Goal: Information Seeking & Learning: Find specific fact

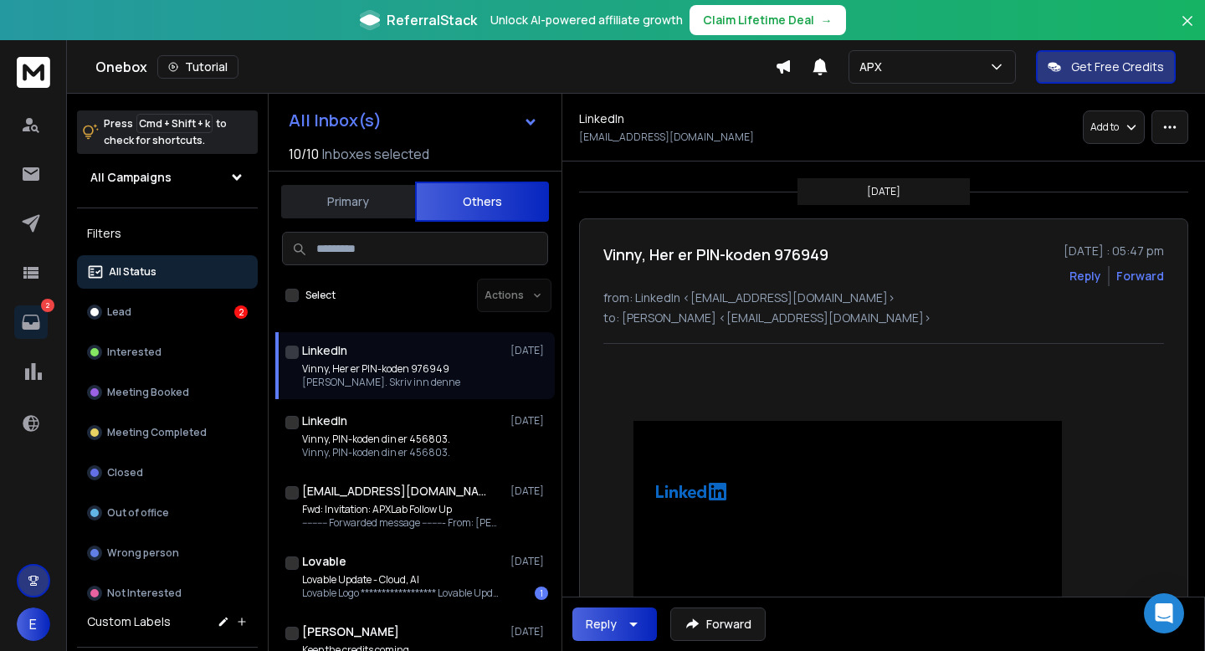
drag, startPoint x: 848, startPoint y: 327, endPoint x: 828, endPoint y: 326, distance: 21.0
drag, startPoint x: 684, startPoint y: 319, endPoint x: 787, endPoint y: 312, distance: 103.1
click at [787, 312] on p "to: [PERSON_NAME] <[EMAIL_ADDRESS][DOMAIN_NAME]>" at bounding box center [883, 318] width 561 height 17
copy p "[EMAIL_ADDRESS][DOMAIN_NAME]"
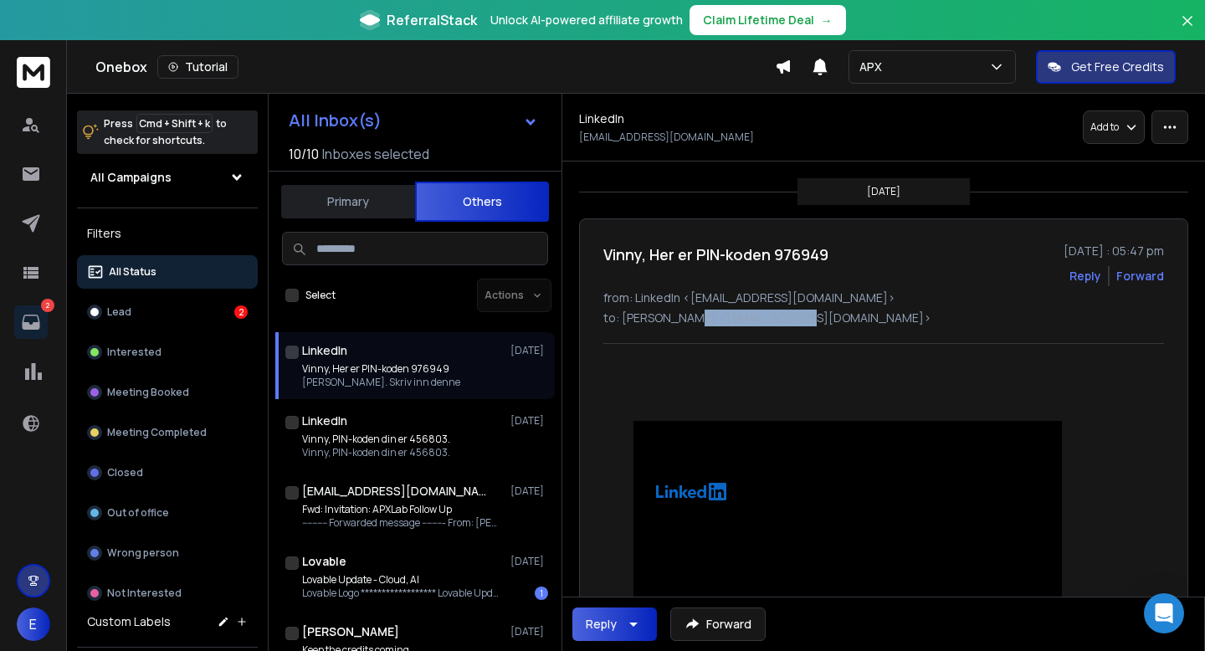
click at [387, 180] on div "**********" at bounding box center [415, 419] width 293 height 651
click at [387, 207] on button "Primary" at bounding box center [348, 201] width 134 height 37
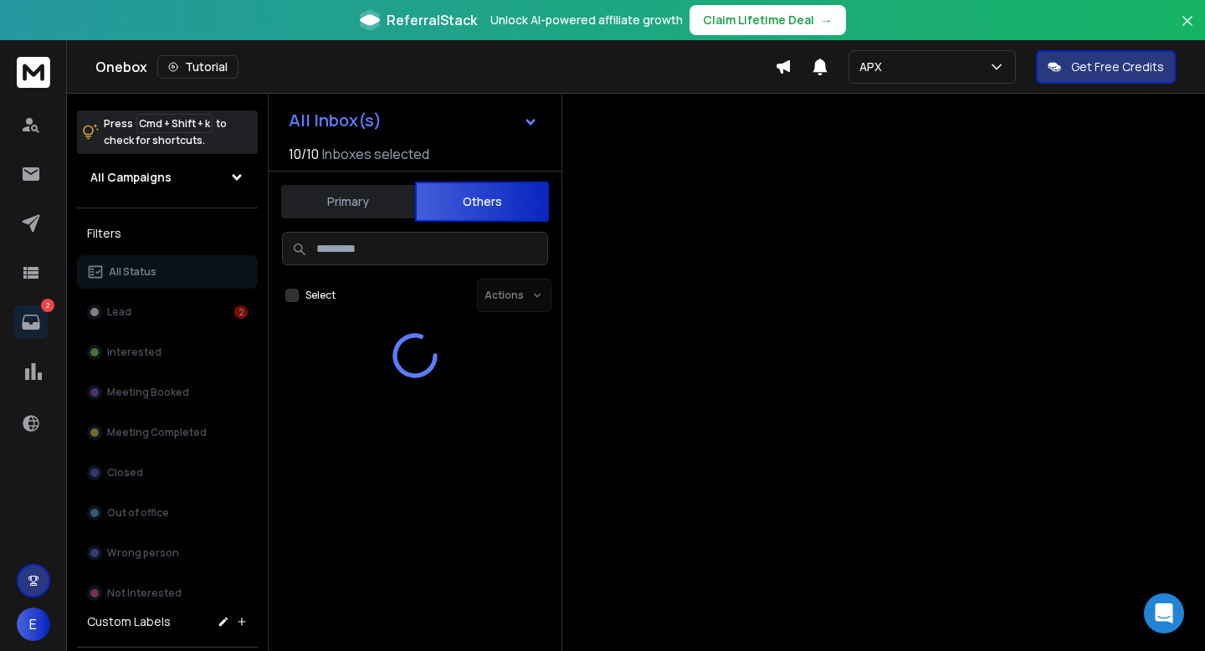
click at [459, 197] on button "Others" at bounding box center [482, 202] width 134 height 40
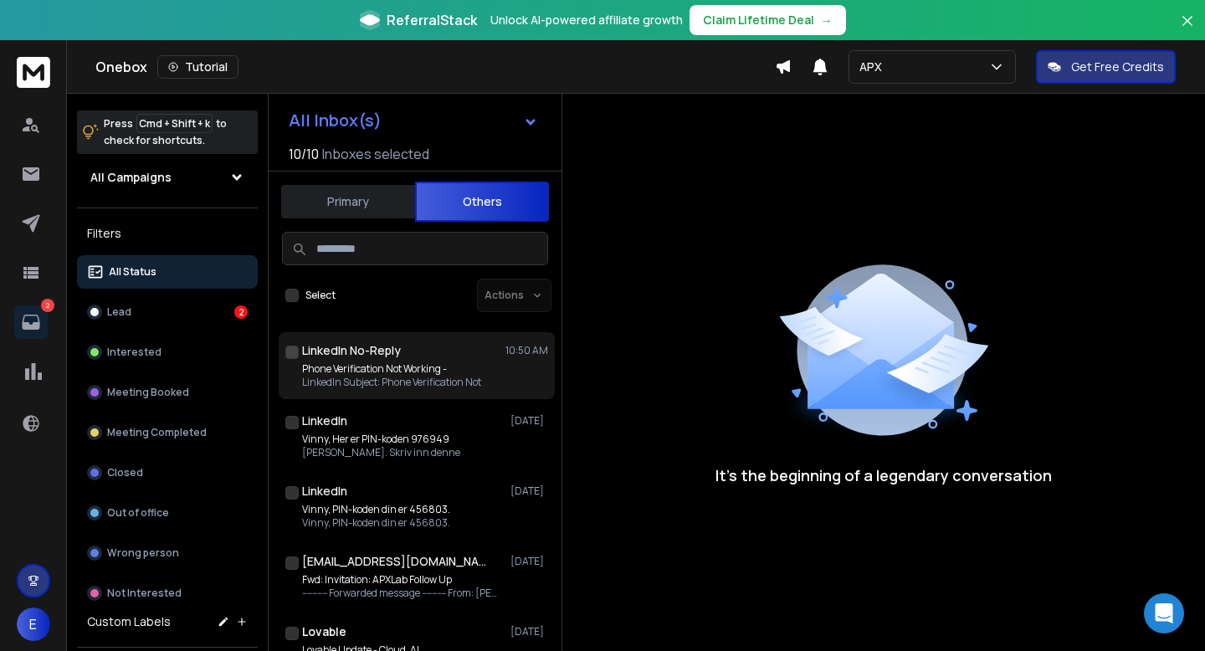
click at [385, 343] on h1 "LinkedIn No-Reply" at bounding box center [351, 350] width 99 height 17
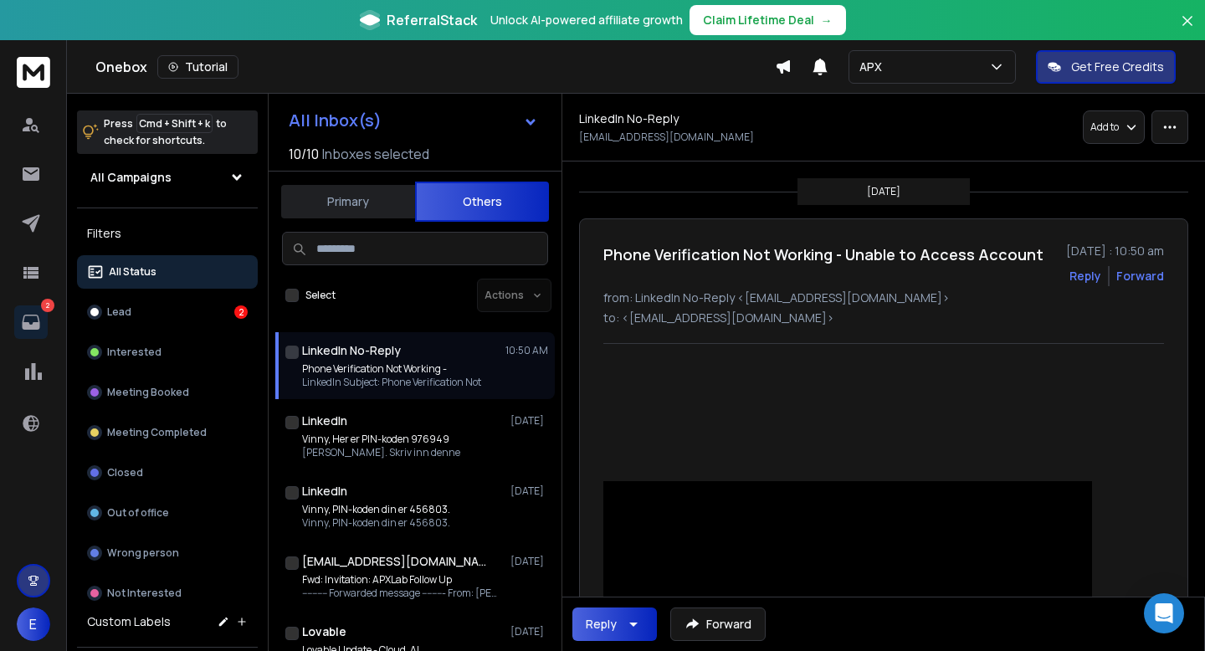
click at [292, 173] on div "**********" at bounding box center [415, 419] width 293 height 651
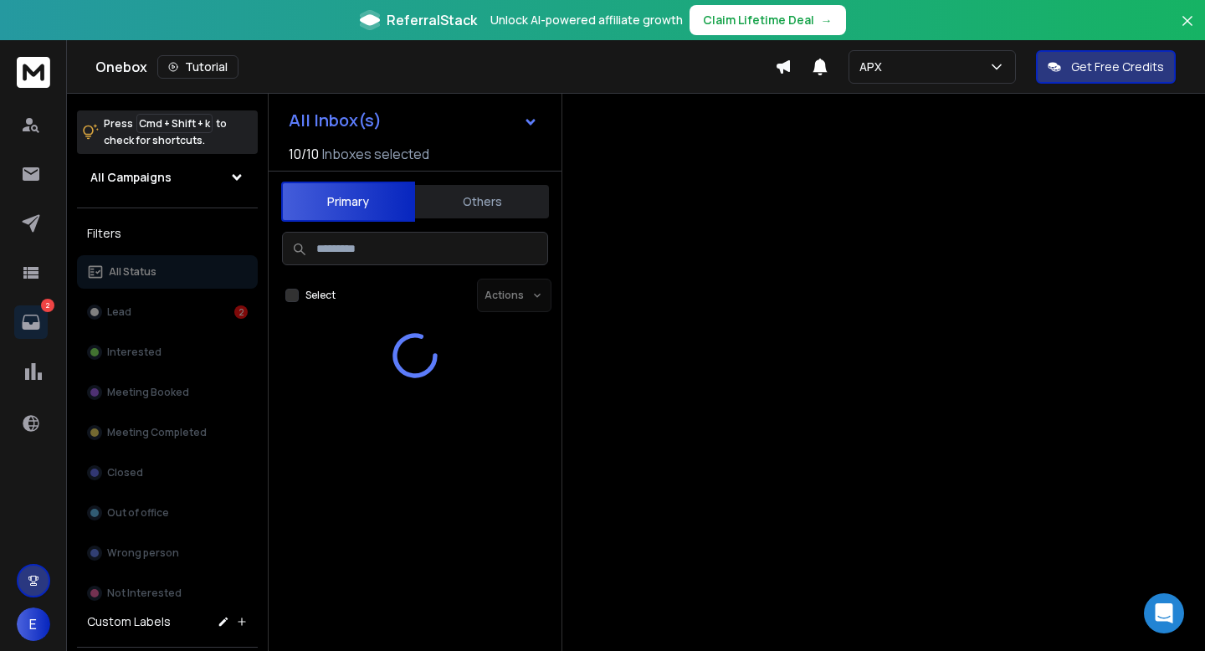
click at [326, 206] on button "Primary" at bounding box center [348, 202] width 134 height 40
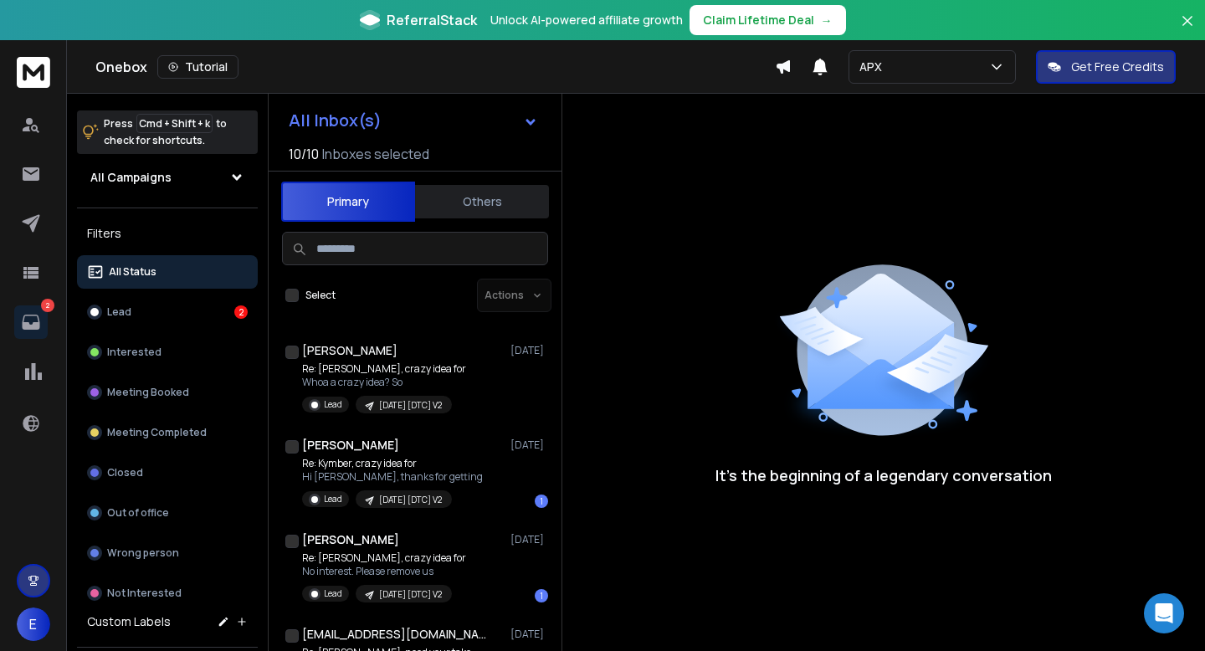
click at [464, 192] on button "Others" at bounding box center [482, 201] width 134 height 37
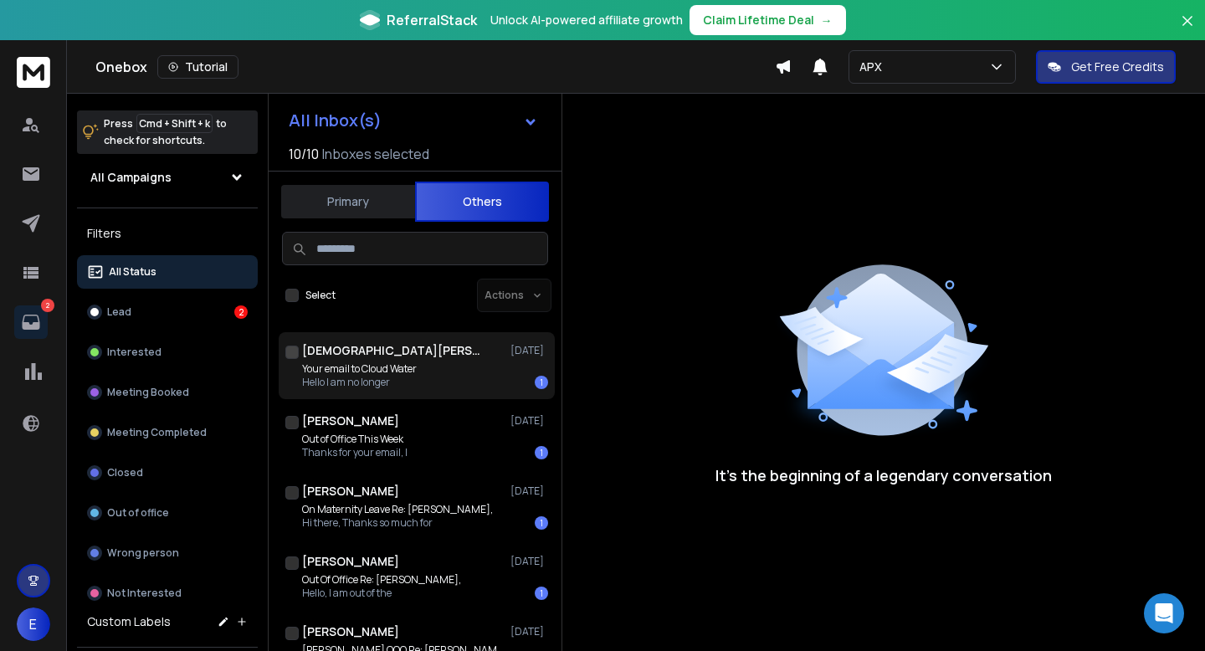
click at [460, 352] on div "[PERSON_NAME] [DATE]" at bounding box center [425, 350] width 246 height 17
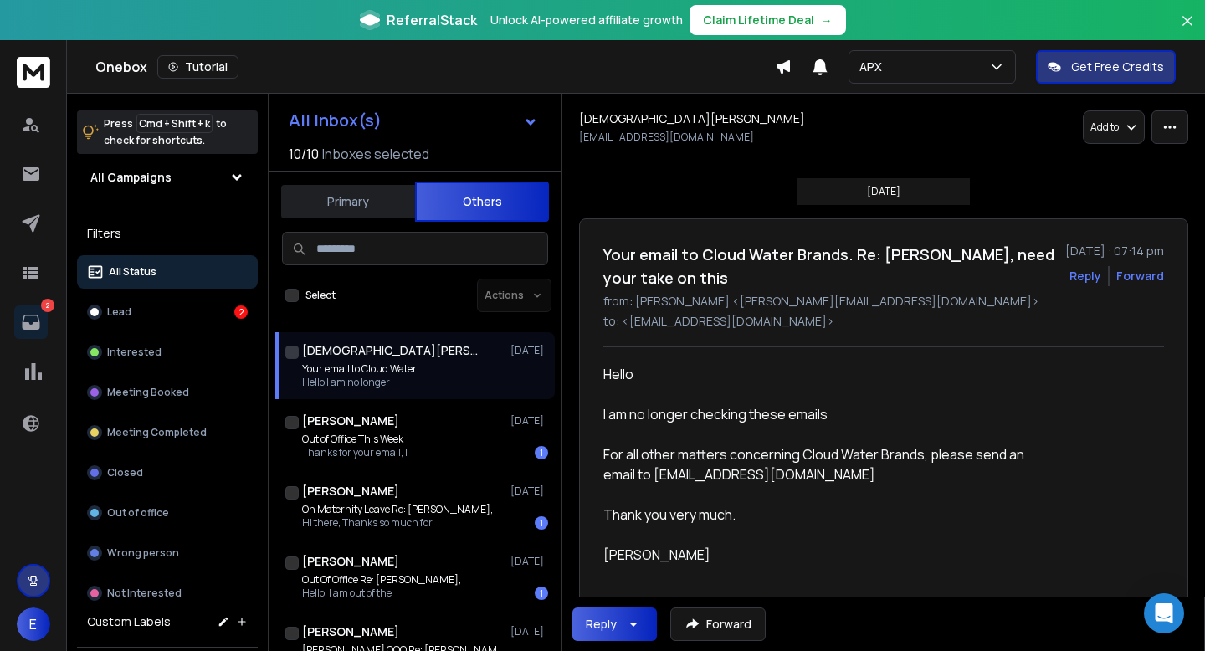
scroll to position [10, 0]
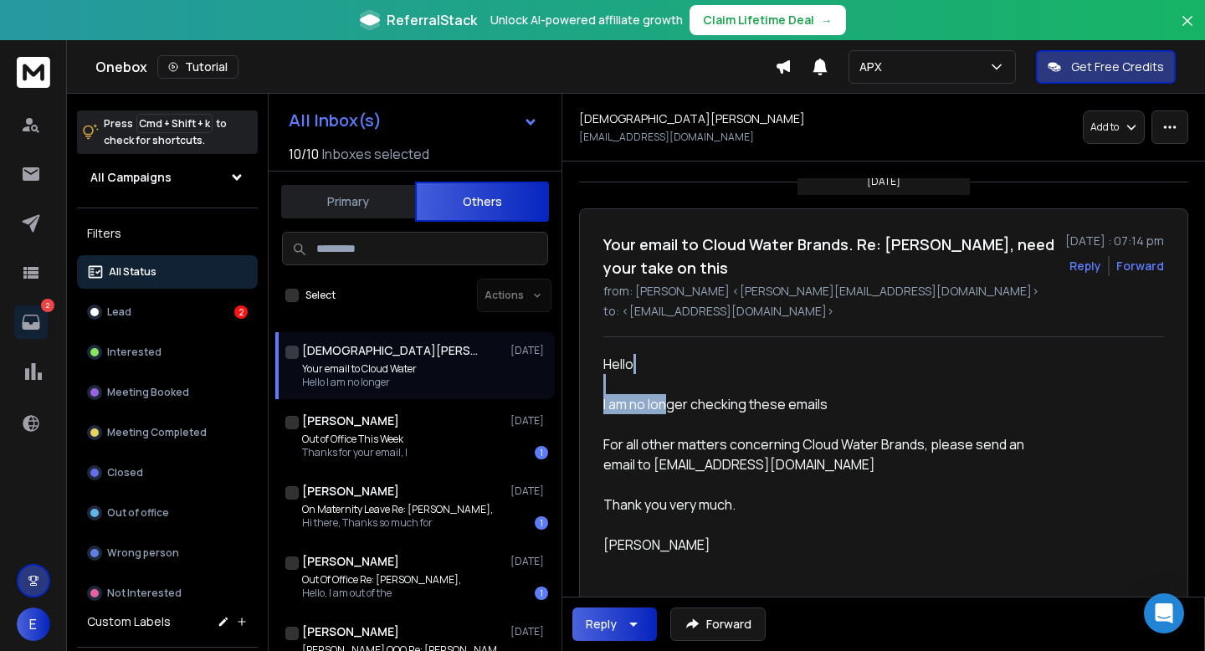
drag, startPoint x: 859, startPoint y: 397, endPoint x: 669, endPoint y: 395, distance: 189.1
click at [669, 395] on div "Hello I am no longer checking these emails For all other matters concerning Clo…" at bounding box center [854, 501] width 502 height 295
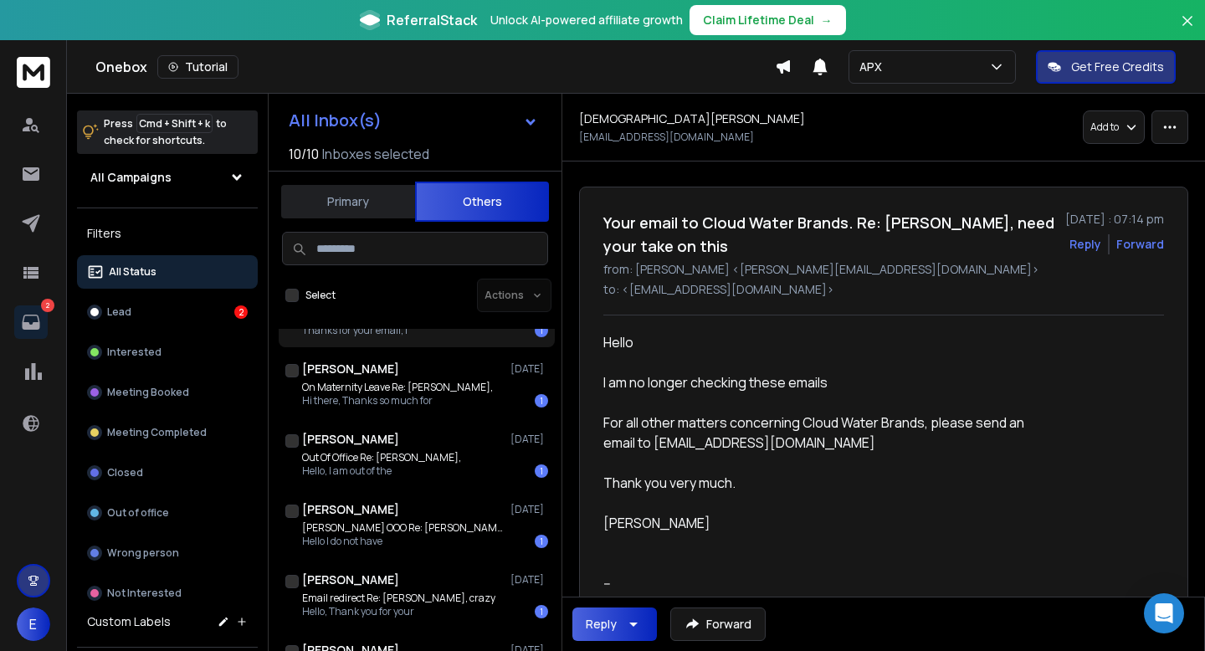
scroll to position [0, 0]
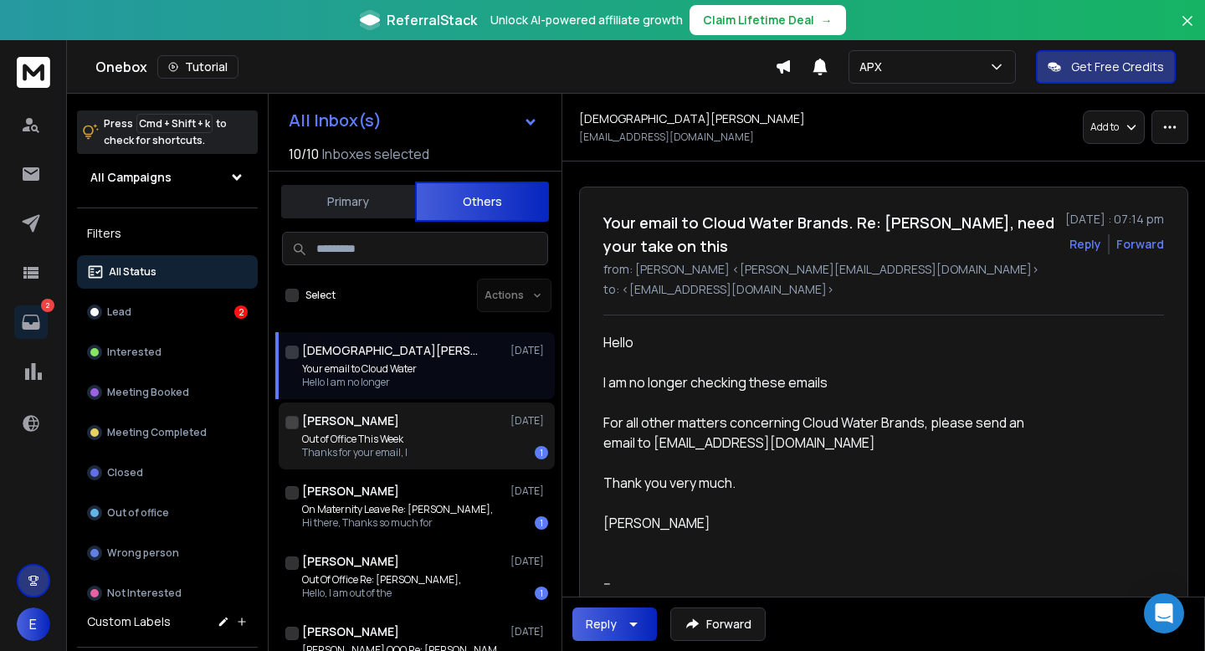
click at [486, 428] on div "[PERSON_NAME] [DATE]" at bounding box center [425, 421] width 246 height 17
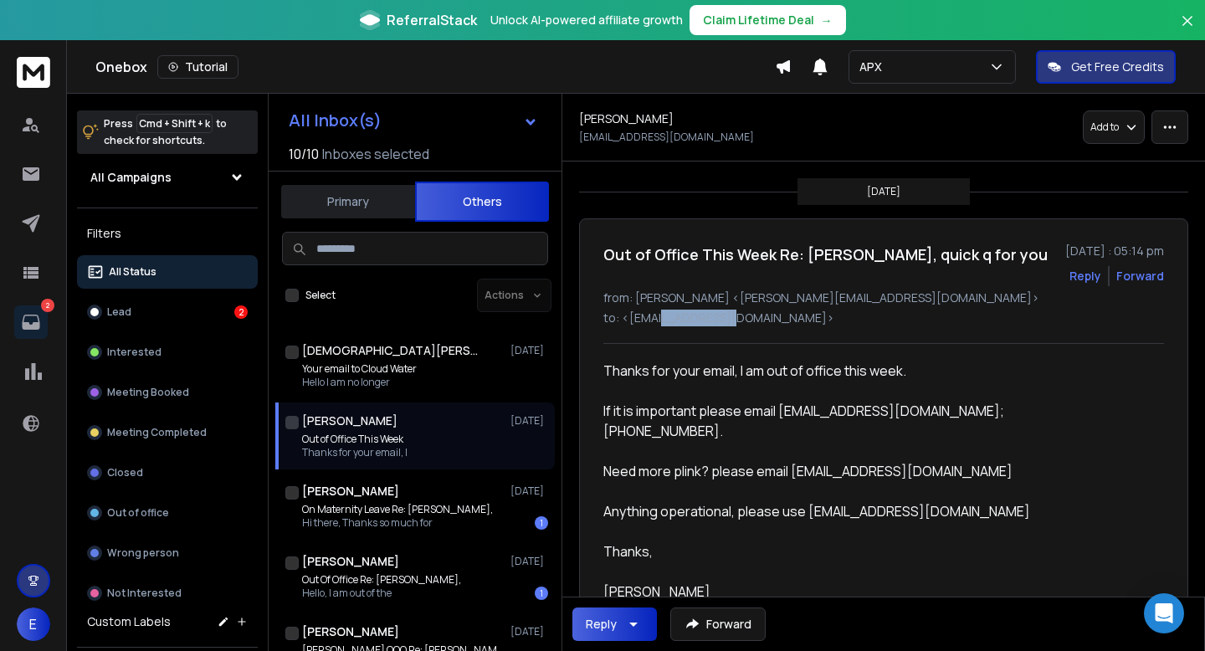
drag, startPoint x: 743, startPoint y: 325, endPoint x: 656, endPoint y: 315, distance: 87.5
click at [657, 315] on p "to: <[EMAIL_ADDRESS][DOMAIN_NAME]>" at bounding box center [883, 318] width 561 height 17
click at [656, 315] on p "to: <[EMAIL_ADDRESS][DOMAIN_NAME]>" at bounding box center [883, 318] width 561 height 17
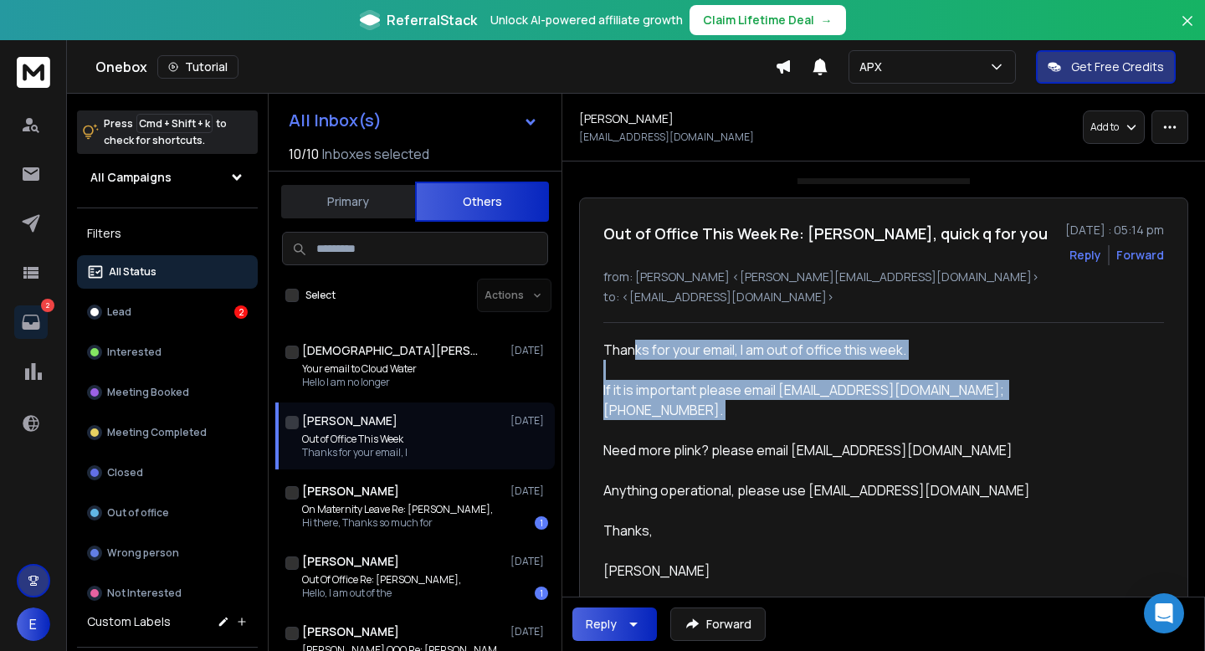
drag, startPoint x: 643, startPoint y: 371, endPoint x: 916, endPoint y: 417, distance: 277.5
click at [916, 417] on div "Thanks for your email, I am out of office this week. If it is important please …" at bounding box center [854, 567] width 502 height 455
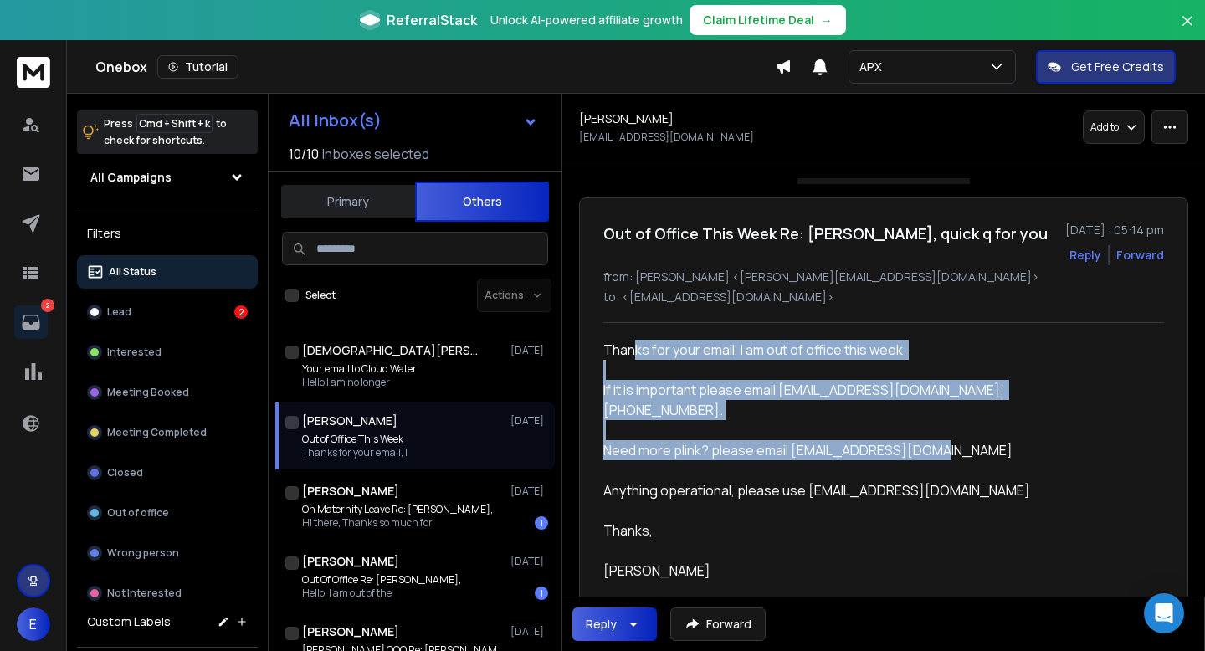
scroll to position [32, 0]
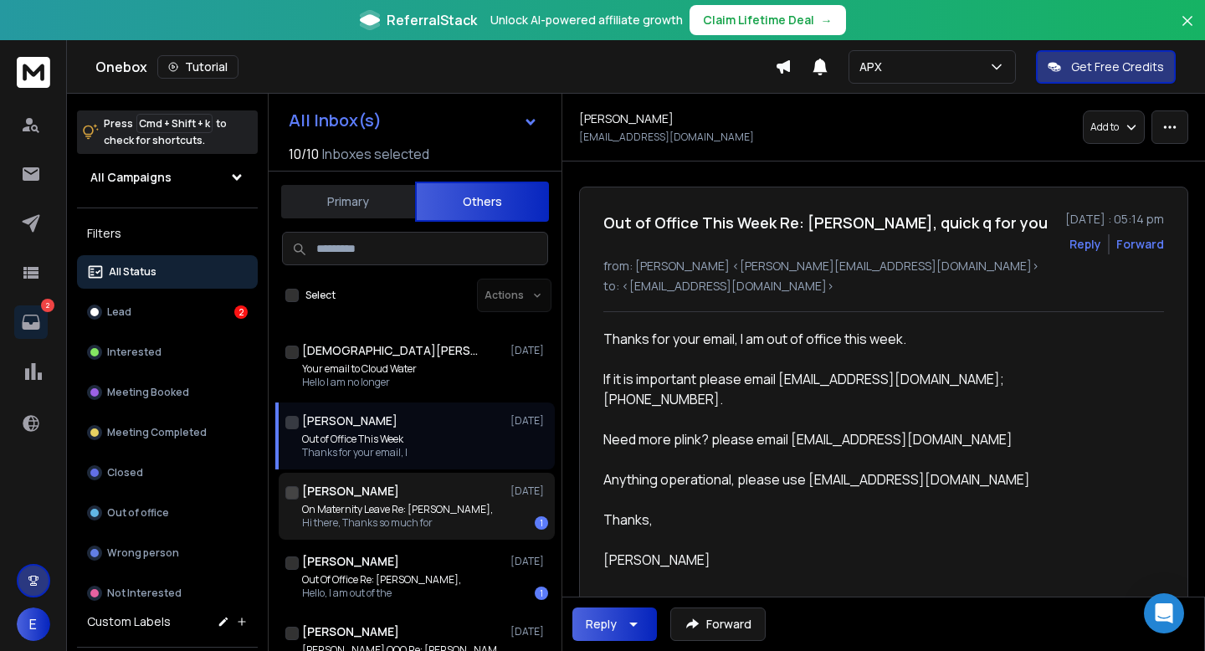
click at [380, 478] on div "[PERSON_NAME] [DATE] On Maternity Leave Re: Aggie, Hi there, Thanks so much for…" at bounding box center [417, 506] width 276 height 67
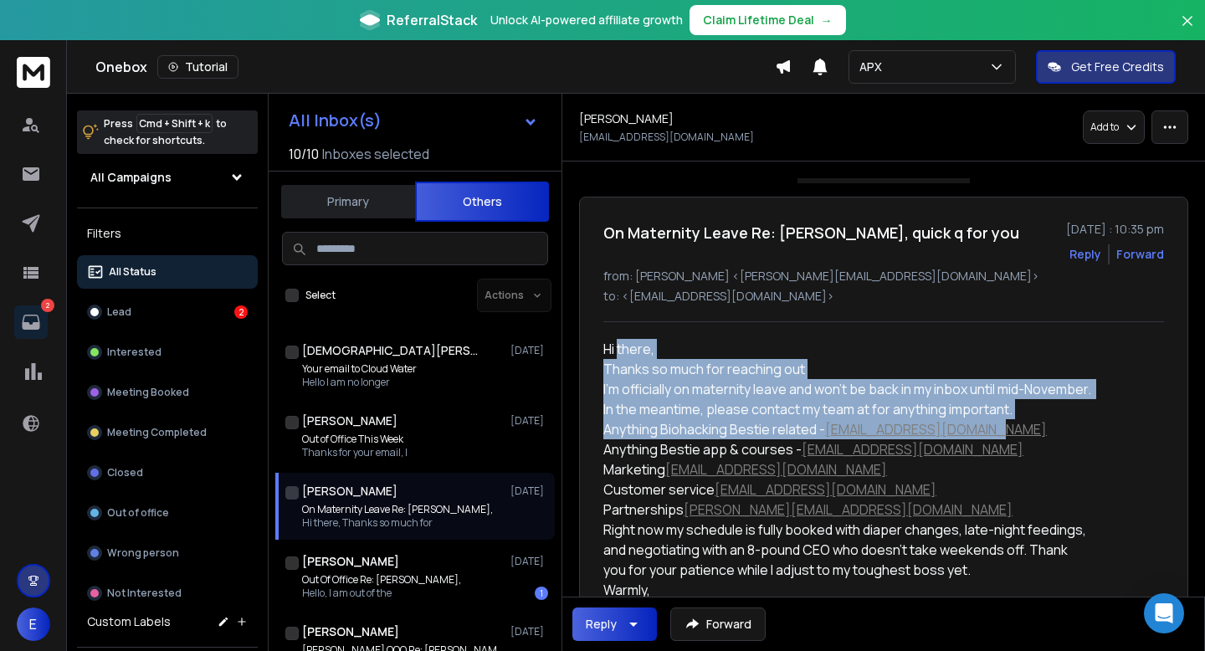
scroll to position [44, 0]
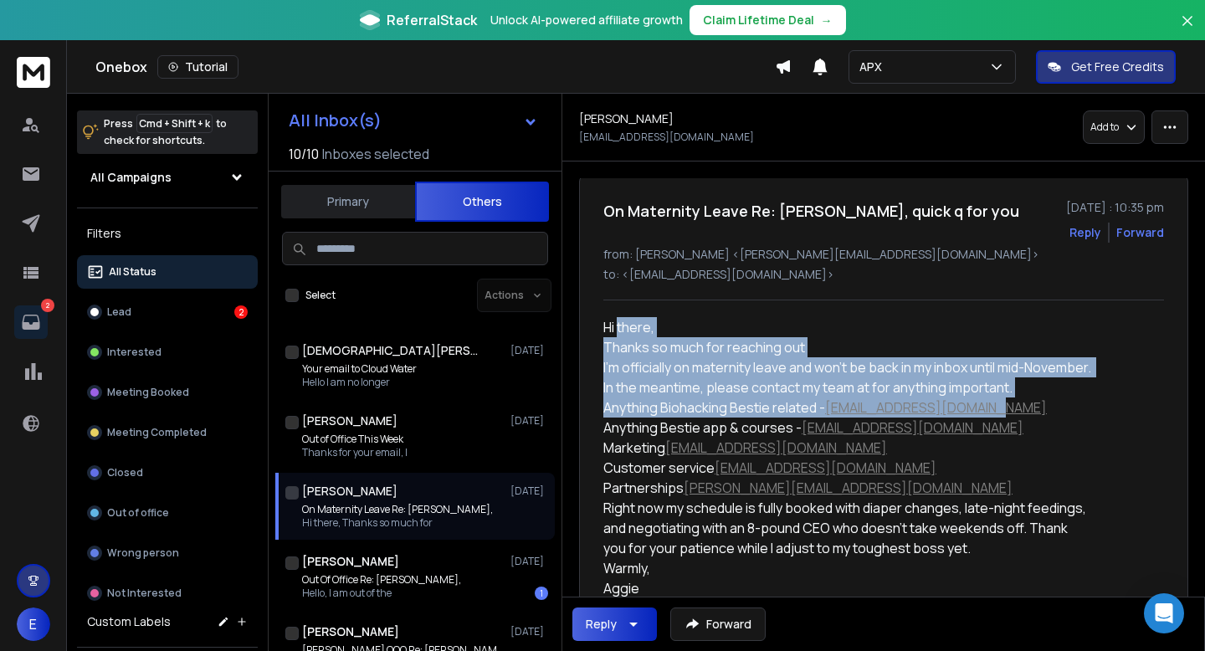
drag, startPoint x: 619, startPoint y: 361, endPoint x: 1021, endPoint y: 439, distance: 409.3
click at [1040, 428] on div "Hi there, Thanks so much for reaching out I’m officially on maternity leave and…" at bounding box center [847, 457] width 489 height 281
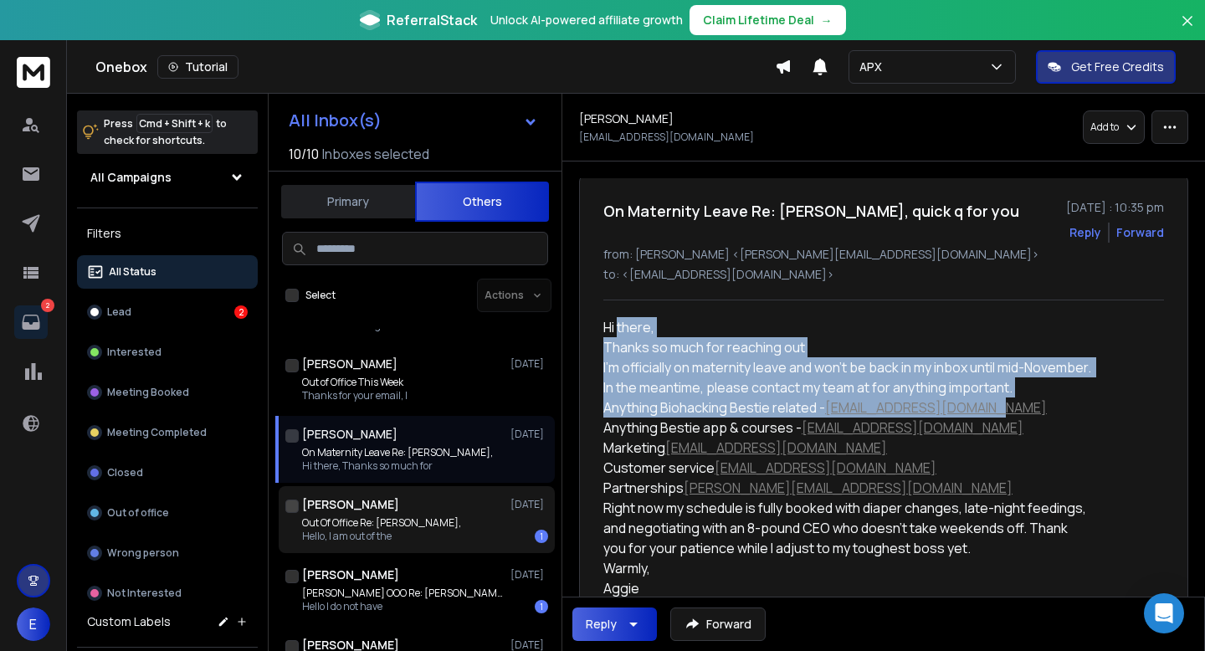
scroll to position [68, 0]
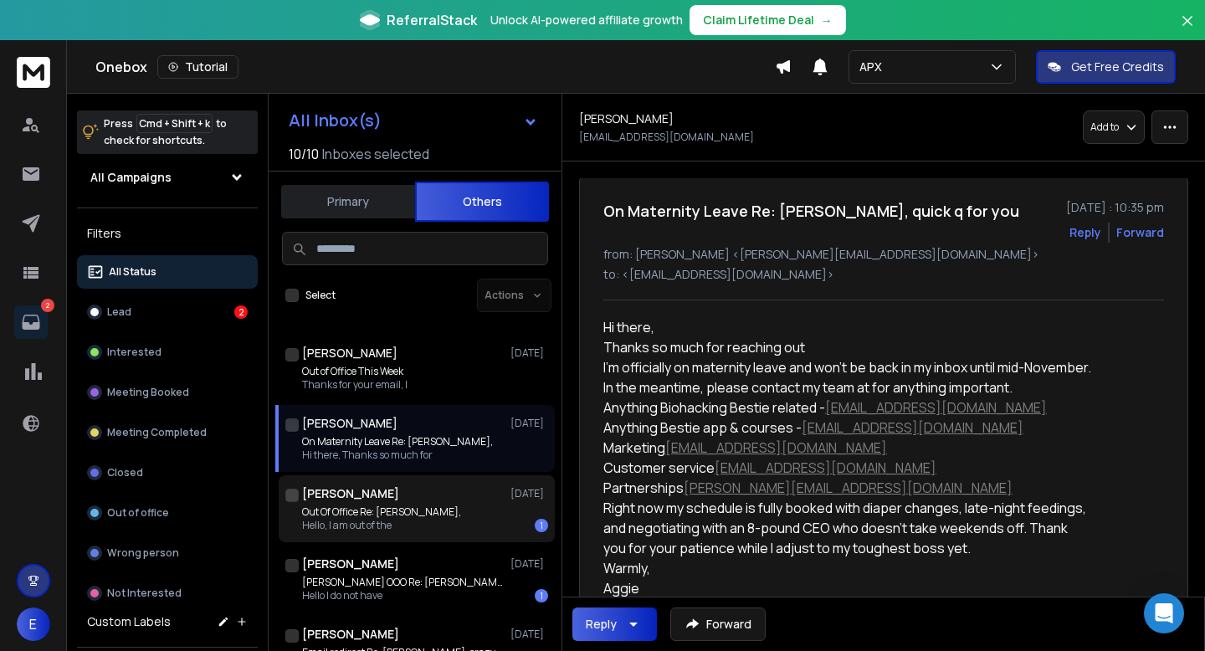
click at [436, 491] on div "[PERSON_NAME] [DATE]" at bounding box center [425, 493] width 246 height 17
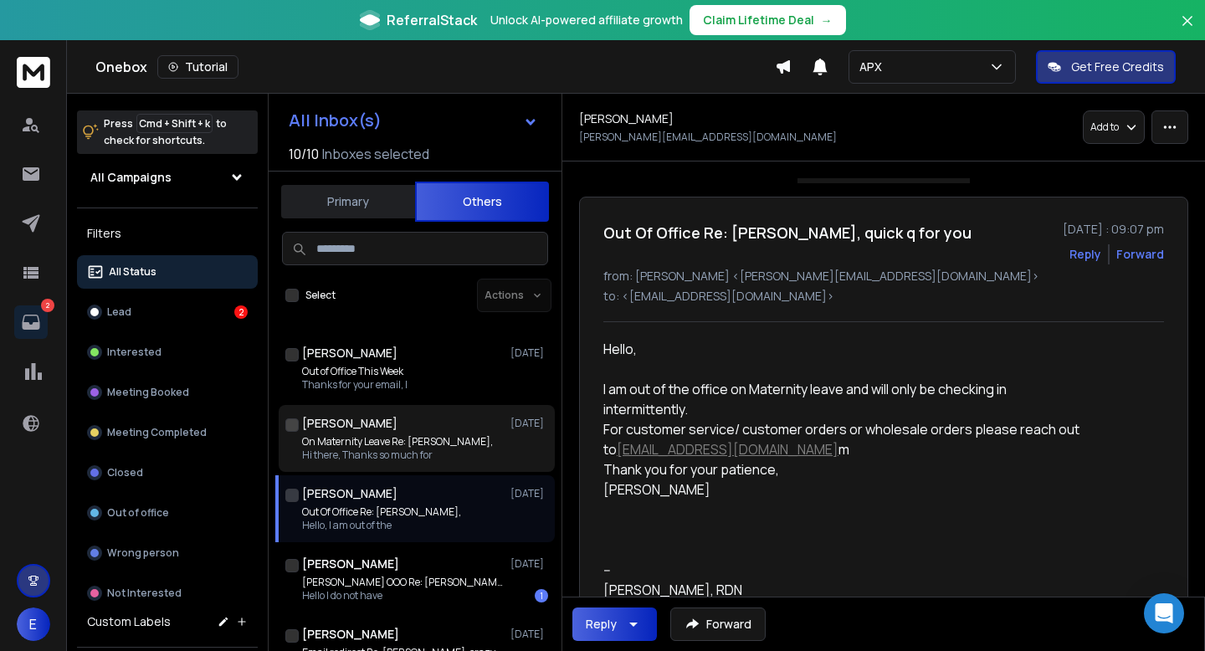
scroll to position [90, 0]
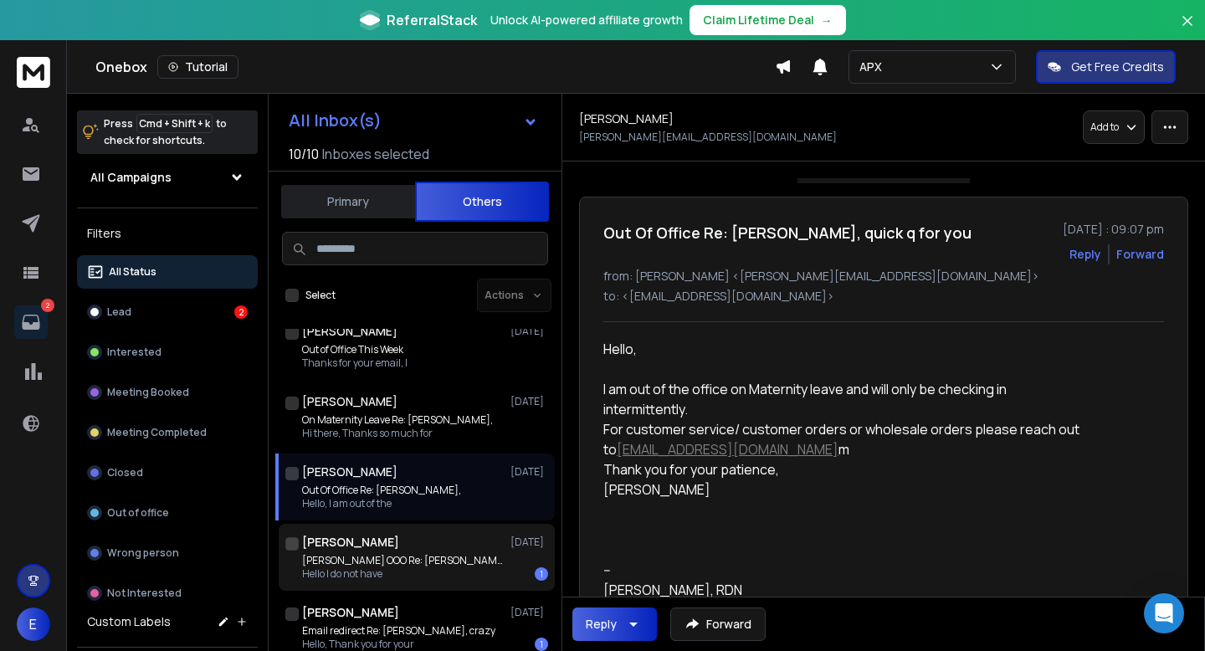
click at [486, 531] on div "[PERSON_NAME] [DATE] [PERSON_NAME] OOO Re: [PERSON_NAME], Hello I do not have 1" at bounding box center [417, 557] width 276 height 67
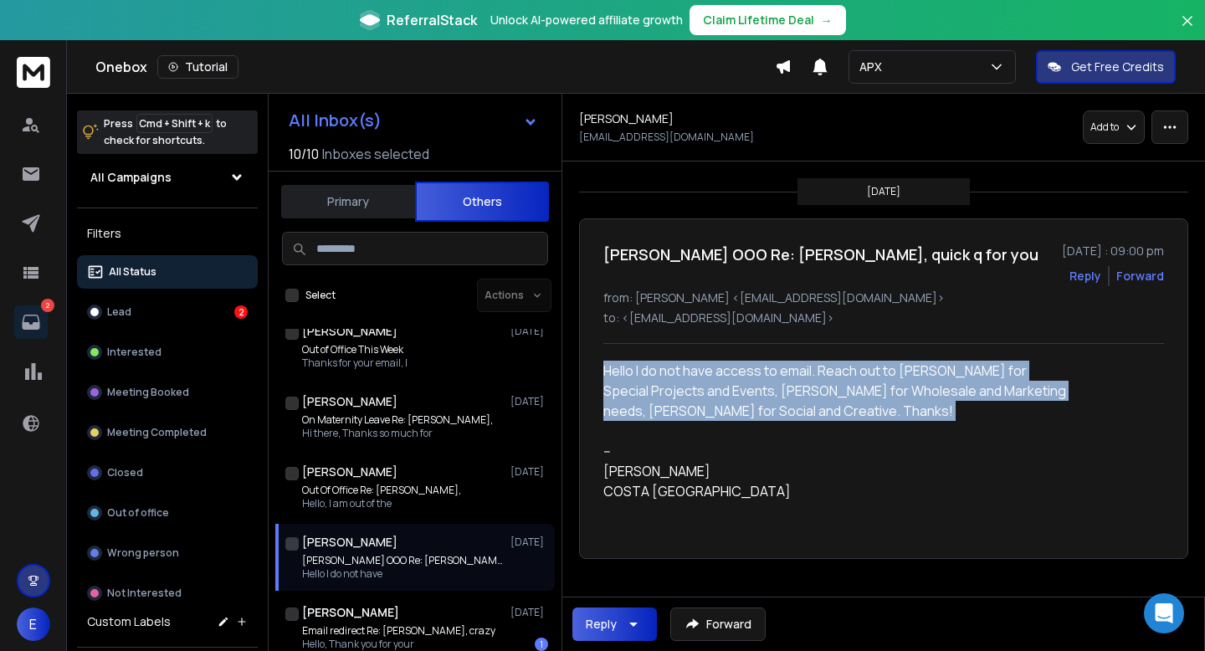
drag, startPoint x: 601, startPoint y: 375, endPoint x: 995, endPoint y: 429, distance: 397.9
click at [996, 428] on div "[PERSON_NAME] OOO Re: [PERSON_NAME], quick q for you [DATE] : 09:00 pm Reply Fo…" at bounding box center [883, 388] width 609 height 341
click at [995, 429] on div "Hello I do not have access to email. Reach out to [PERSON_NAME] for Special Pro…" at bounding box center [854, 448] width 502 height 174
drag, startPoint x: 956, startPoint y: 421, endPoint x: 594, endPoint y: 376, distance: 365.1
click at [596, 377] on div "[PERSON_NAME] OOO Re: [PERSON_NAME], quick q for you [DATE] : 09:00 pm Reply Fo…" at bounding box center [883, 388] width 609 height 341
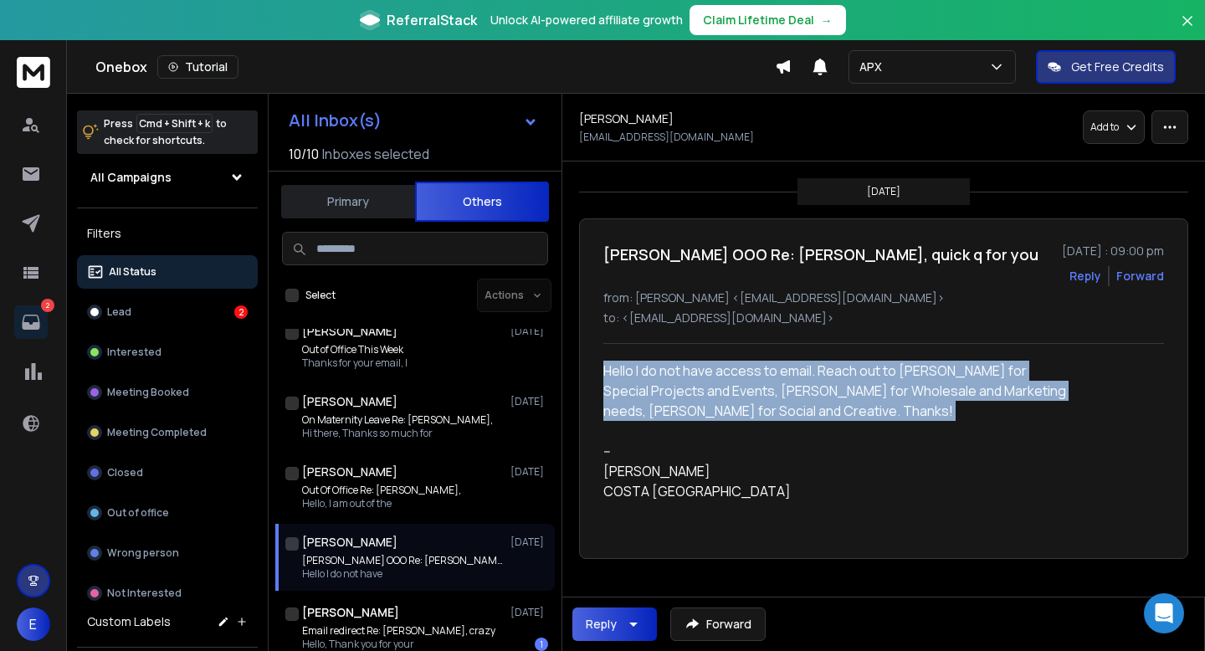
click at [594, 376] on div "[PERSON_NAME] OOO Re: [PERSON_NAME], quick q for you [DATE] : 09:00 pm Reply Fo…" at bounding box center [883, 388] width 609 height 341
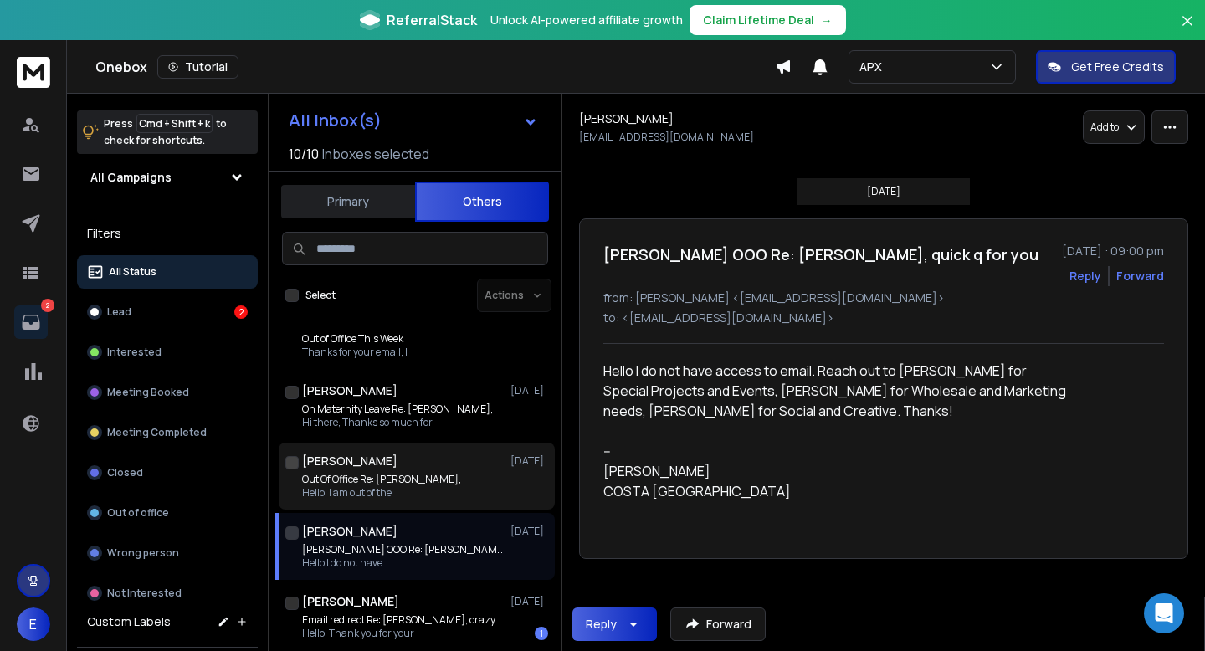
scroll to position [122, 0]
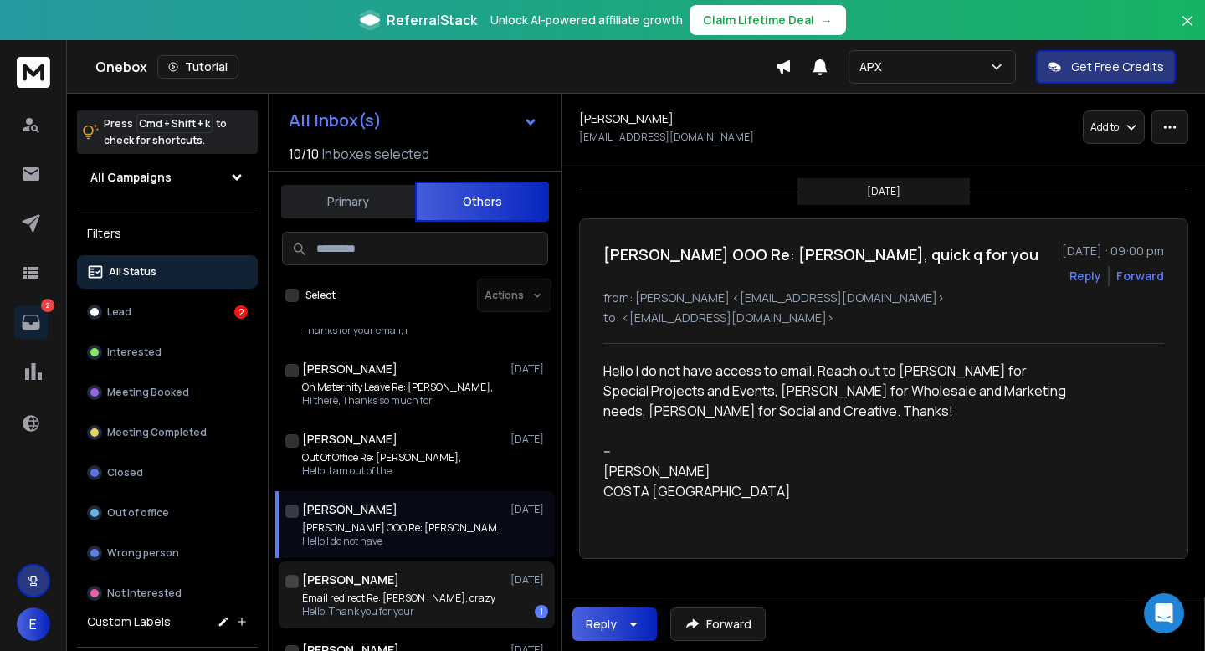
click at [408, 570] on div "[PERSON_NAME] [DATE] Email redirect Re: [PERSON_NAME], crazy Hello, Thank you f…" at bounding box center [417, 594] width 276 height 67
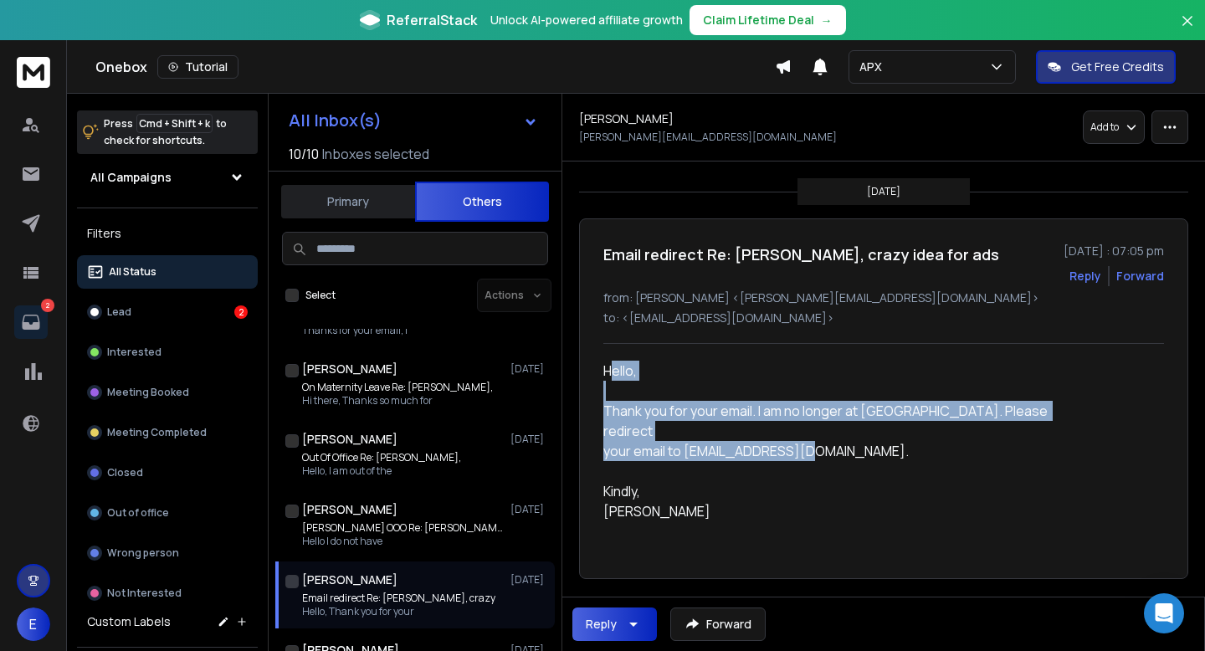
drag, startPoint x: 608, startPoint y: 372, endPoint x: 828, endPoint y: 418, distance: 224.0
click at [827, 423] on div "Hello, Thank you for your email. I am no longer at [GEOGRAPHIC_DATA]. Please re…" at bounding box center [854, 458] width 502 height 194
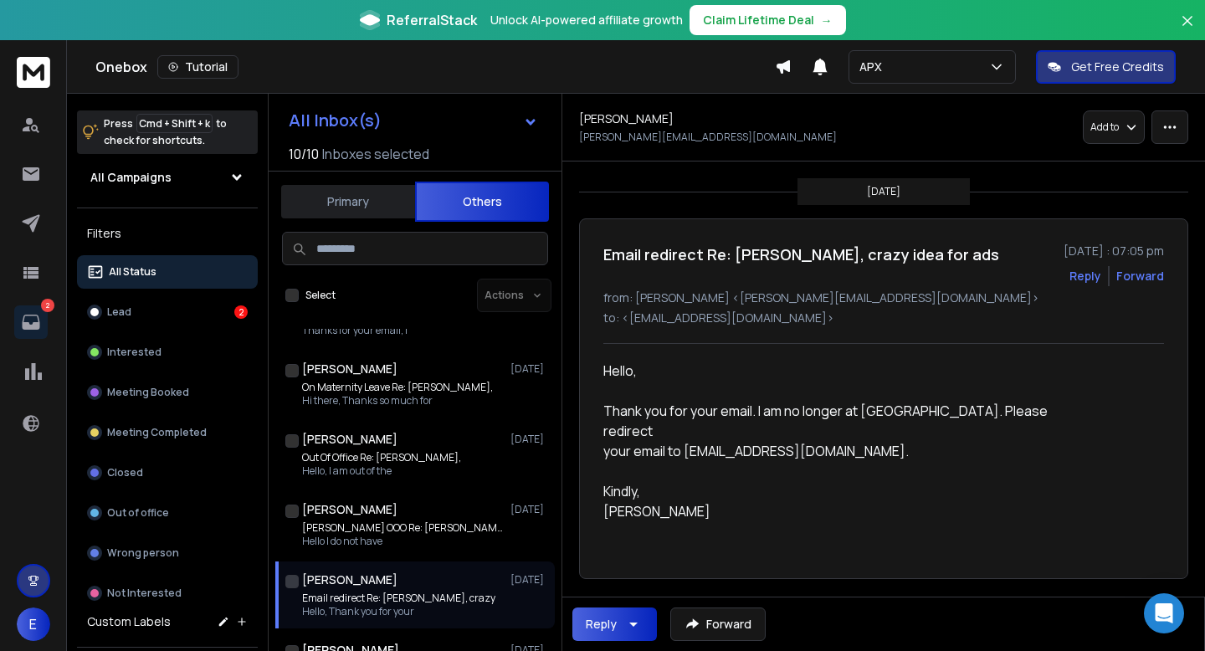
drag, startPoint x: 827, startPoint y: 417, endPoint x: 839, endPoint y: 438, distance: 25.1
click at [828, 418] on div "Hello, Thank you for your email. I am no longer at [GEOGRAPHIC_DATA]. Please re…" at bounding box center [854, 458] width 502 height 194
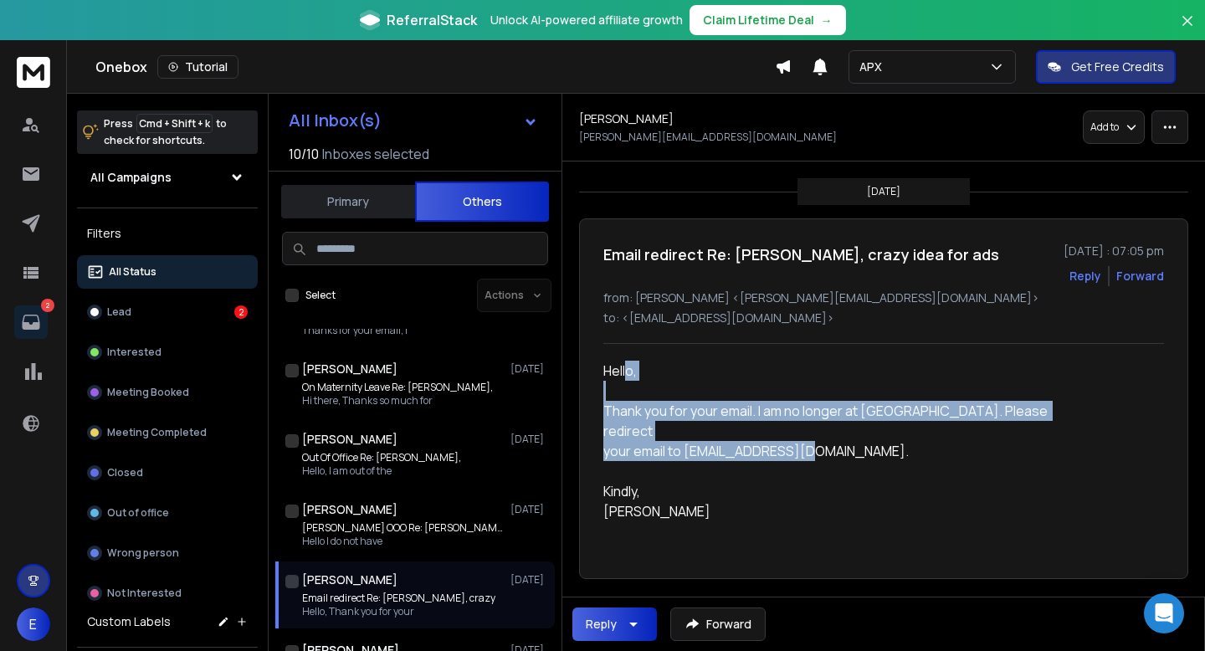
drag, startPoint x: 712, startPoint y: 413, endPoint x: 626, endPoint y: 379, distance: 92.5
click at [626, 379] on div "Hello, Thank you for your email. I am no longer at [GEOGRAPHIC_DATA]. Please re…" at bounding box center [854, 458] width 502 height 194
click at [626, 378] on div "Hello, Thank you for your email. I am no longer at [GEOGRAPHIC_DATA]. Please re…" at bounding box center [854, 458] width 502 height 194
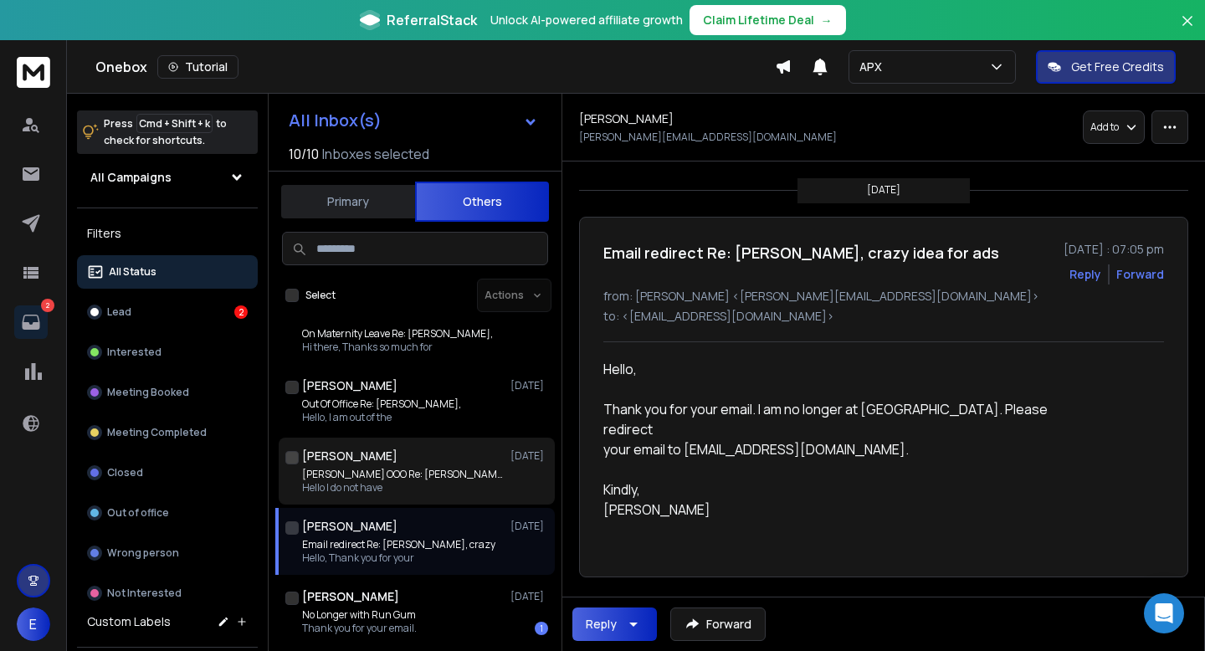
scroll to position [197, 0]
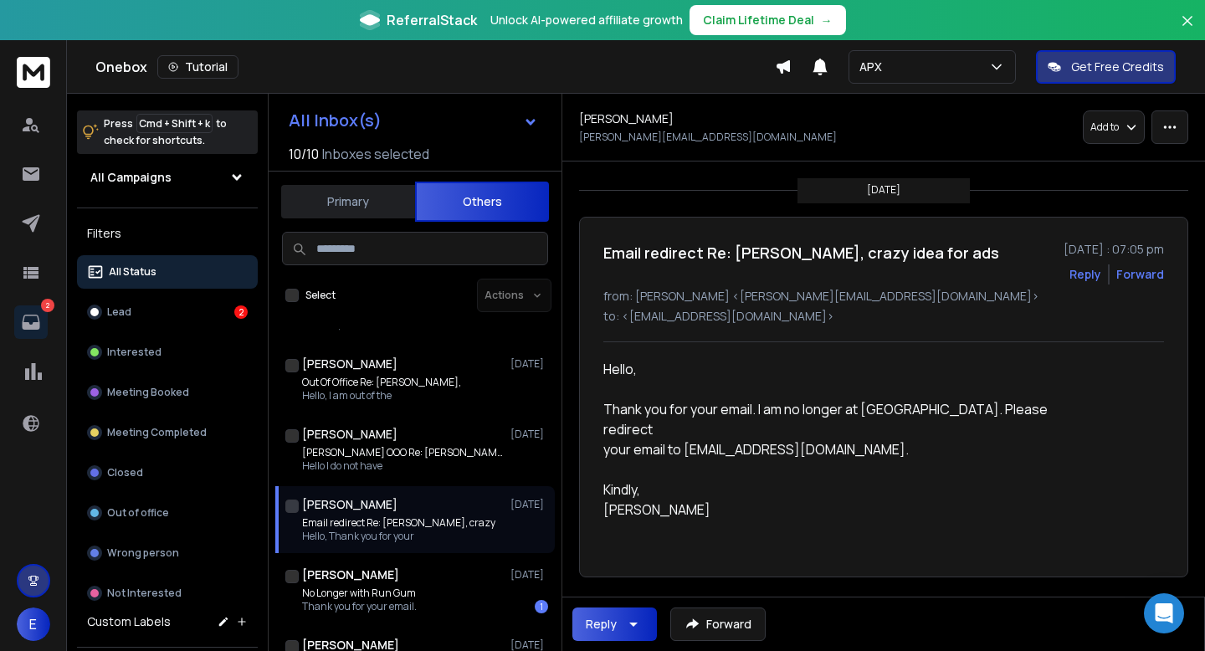
click at [478, 520] on div "Email redirect Re: [PERSON_NAME], crazy Hello, Thank you for your" at bounding box center [425, 529] width 246 height 27
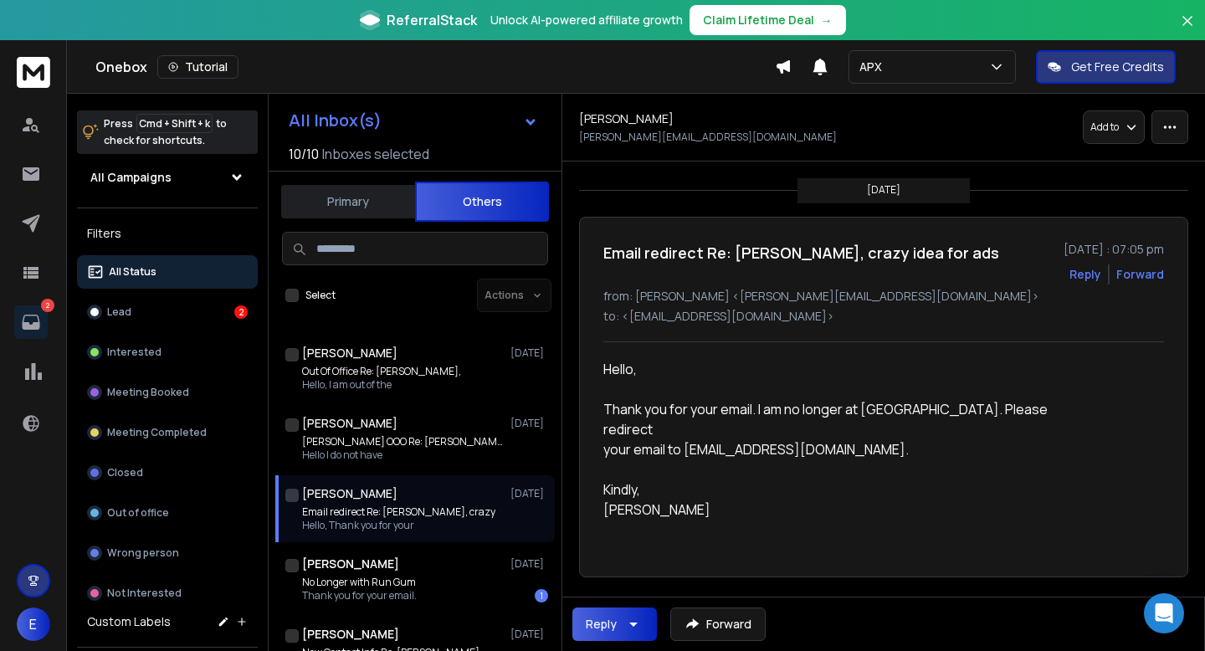
scroll to position [219, 0]
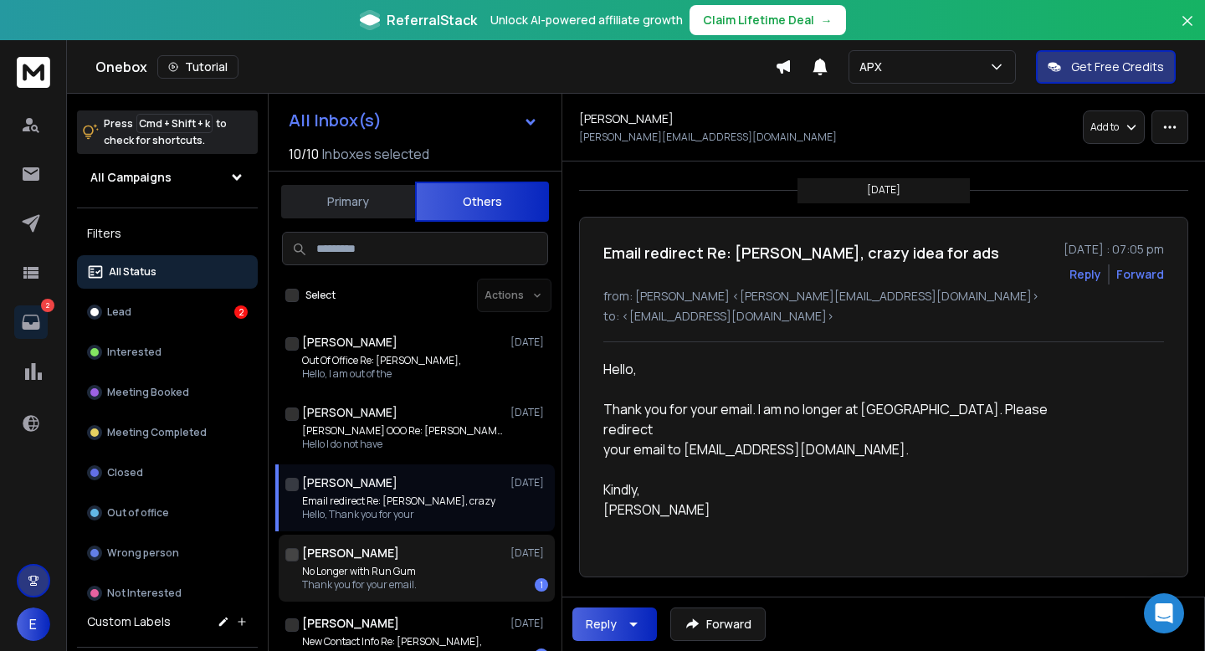
click at [461, 570] on div "No Longer with Run Gum Thank you for your email. 1" at bounding box center [425, 578] width 246 height 27
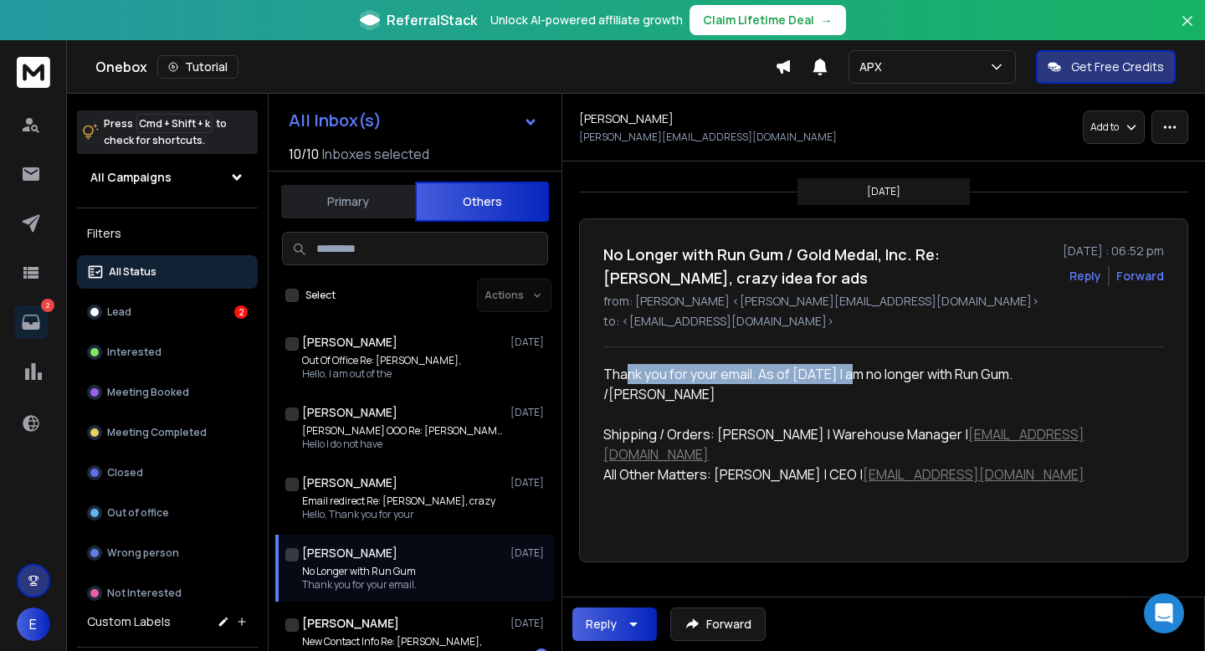
drag, startPoint x: 651, startPoint y: 379, endPoint x: 868, endPoint y: 382, distance: 216.7
click at [865, 381] on div "Thank you for your email. As of [DATE] I am no longer with Run Gum. /[PERSON_NA…" at bounding box center [847, 424] width 489 height 120
click at [868, 382] on div "Thank you for your email. As of [DATE] I am no longer with Run Gum. /[PERSON_NA…" at bounding box center [847, 424] width 489 height 120
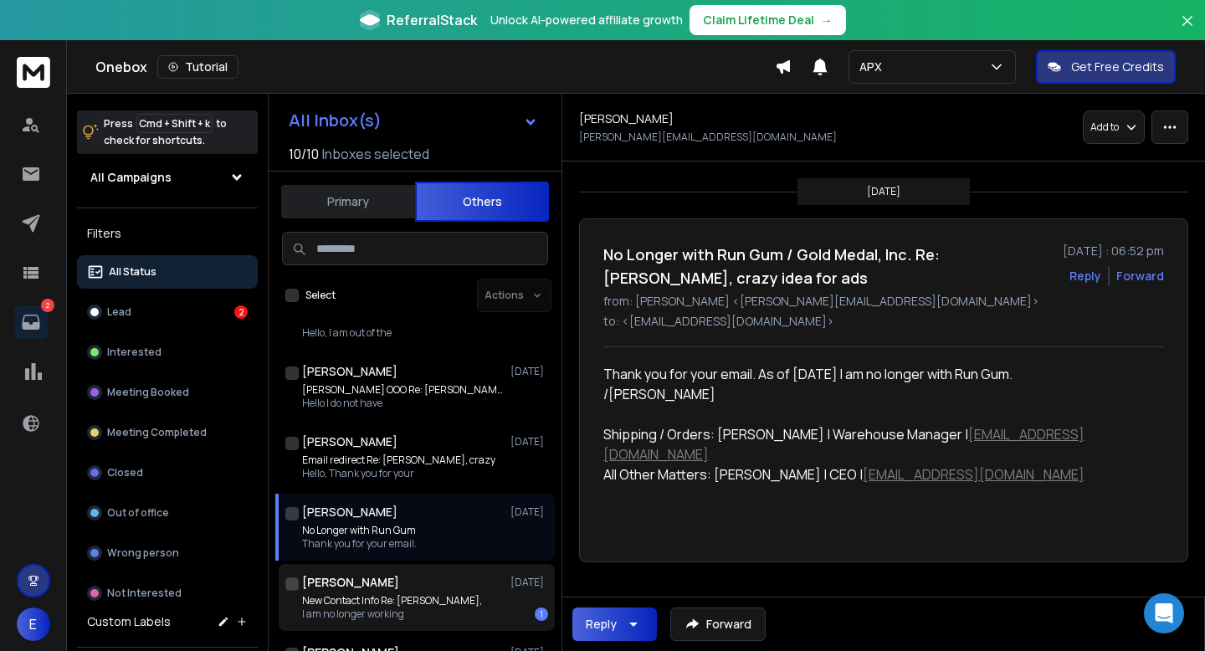
click at [479, 587] on div "[PERSON_NAME] [DATE]" at bounding box center [425, 582] width 246 height 17
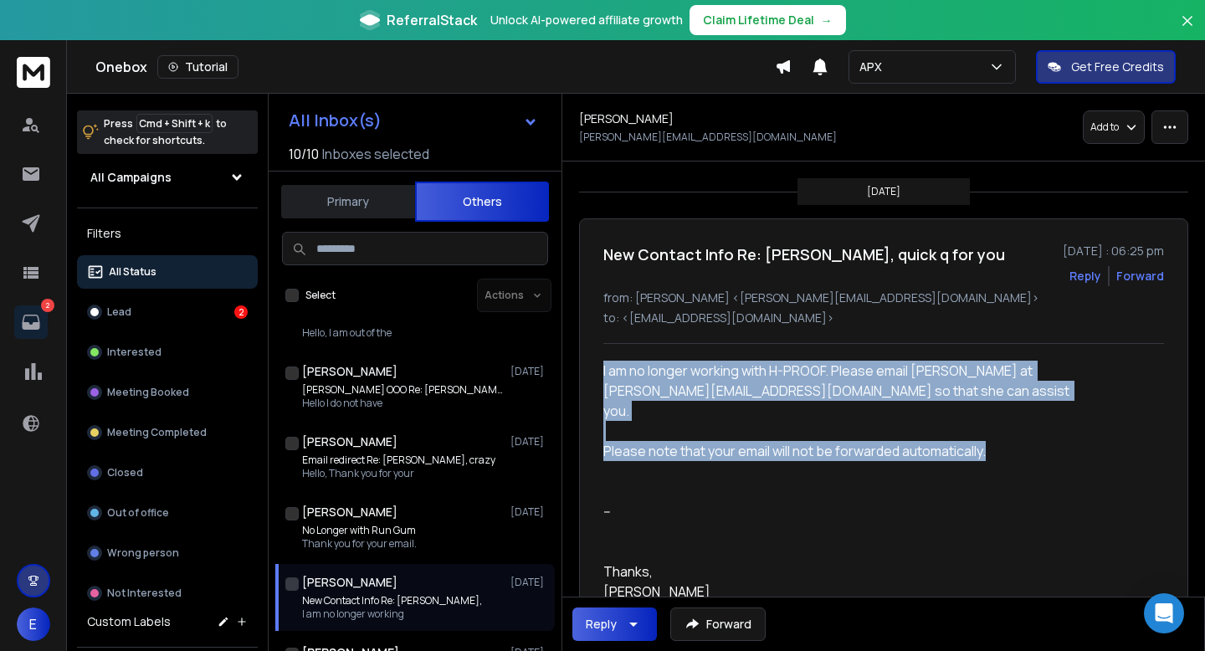
drag, startPoint x: 951, startPoint y: 441, endPoint x: 626, endPoint y: 358, distance: 335.9
click at [626, 358] on div "New Contact Info Re: [PERSON_NAME], quick q for you [DATE] : 06:25 pm Reply For…" at bounding box center [883, 505] width 561 height 524
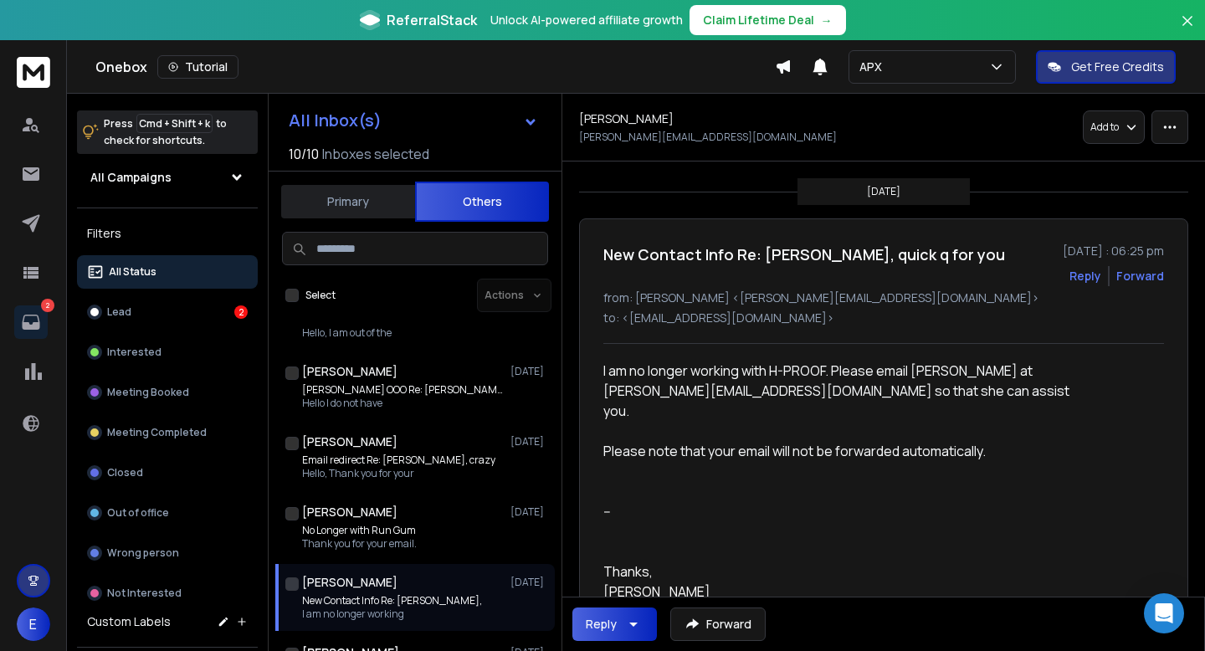
click at [626, 358] on div "New Contact Info Re: [PERSON_NAME], quick q for you [DATE] : 06:25 pm Reply For…" at bounding box center [883, 505] width 561 height 524
drag, startPoint x: 635, startPoint y: 367, endPoint x: 1028, endPoint y: 444, distance: 399.9
click at [1028, 444] on div "I am no longer working with H-PROOF. Please email [PERSON_NAME] at [PERSON_NAME…" at bounding box center [854, 564] width 502 height 406
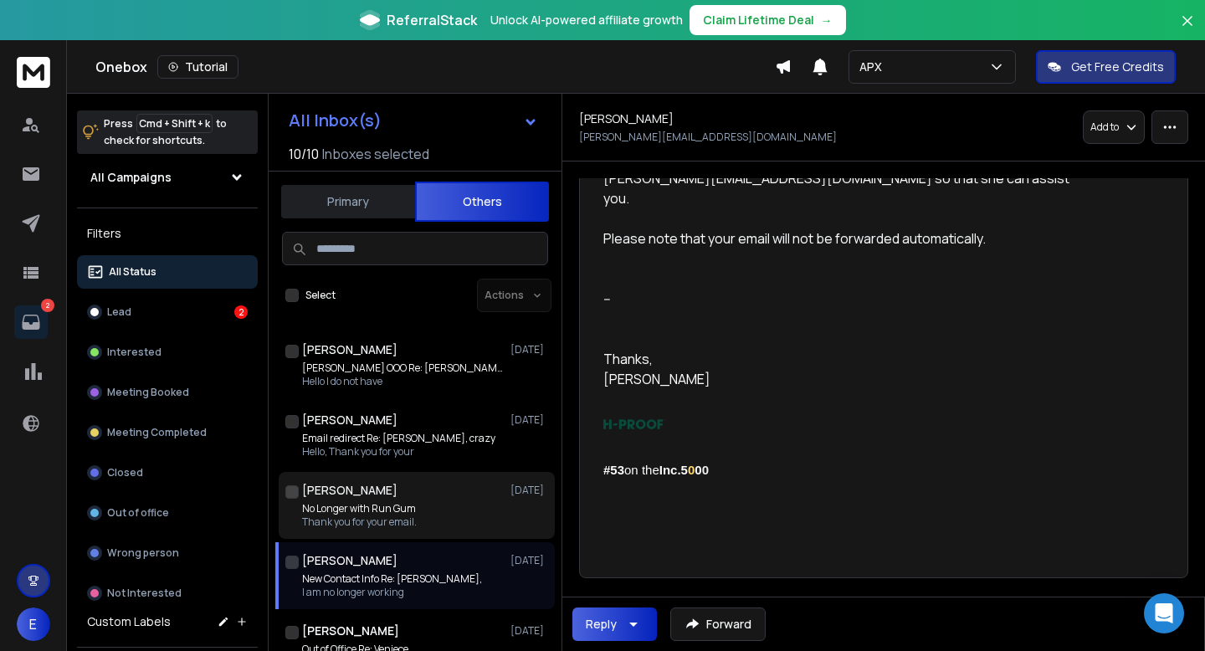
scroll to position [293, 0]
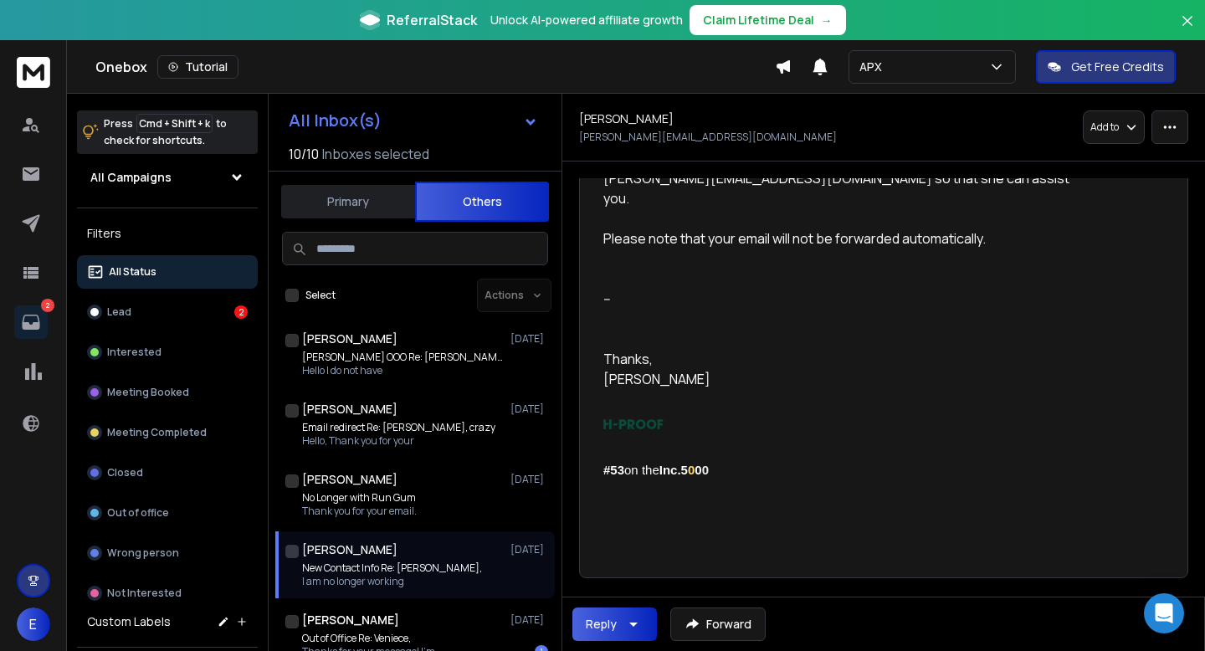
click at [436, 598] on div "[PERSON_NAME] [DATE] Your email to Cloud Water Hello I am no longer [PERSON_NAM…" at bounding box center [415, 570] width 293 height 482
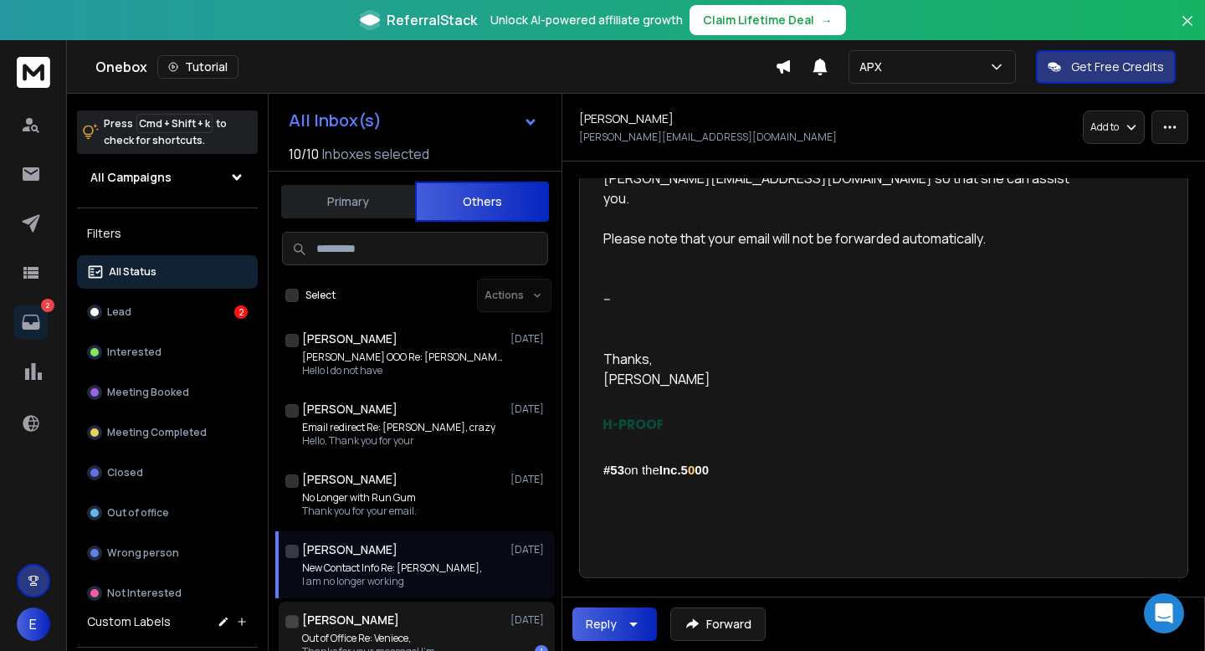
click at [434, 622] on div "[PERSON_NAME] [DATE]" at bounding box center [425, 620] width 246 height 17
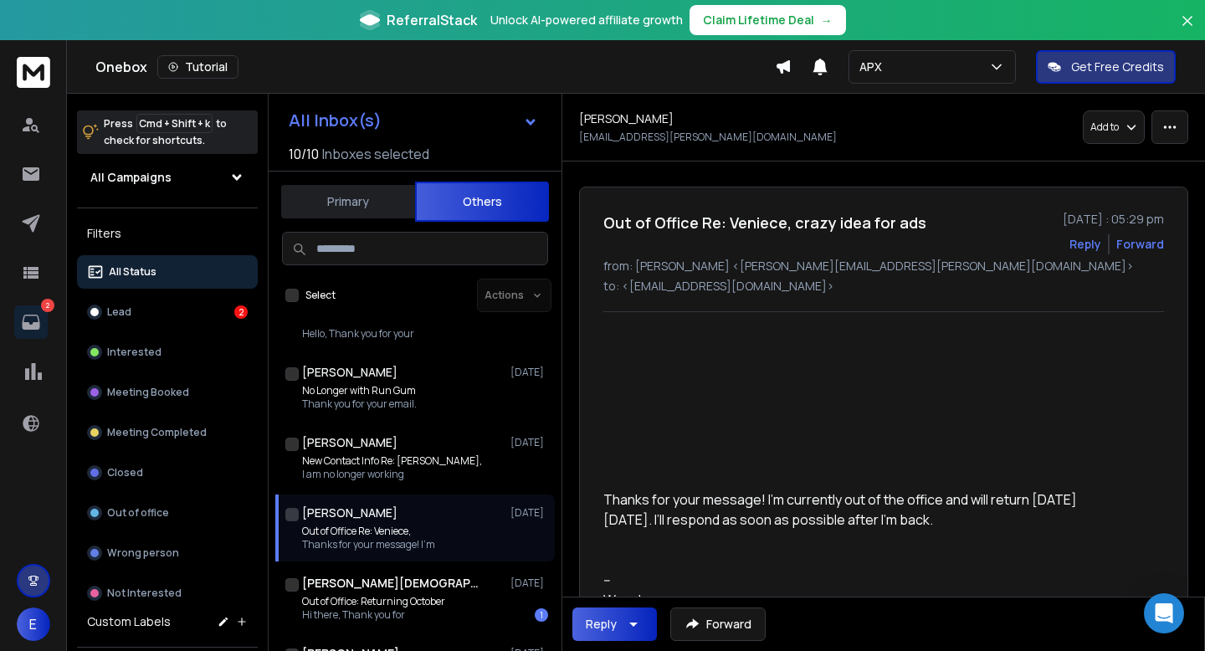
scroll to position [447, 0]
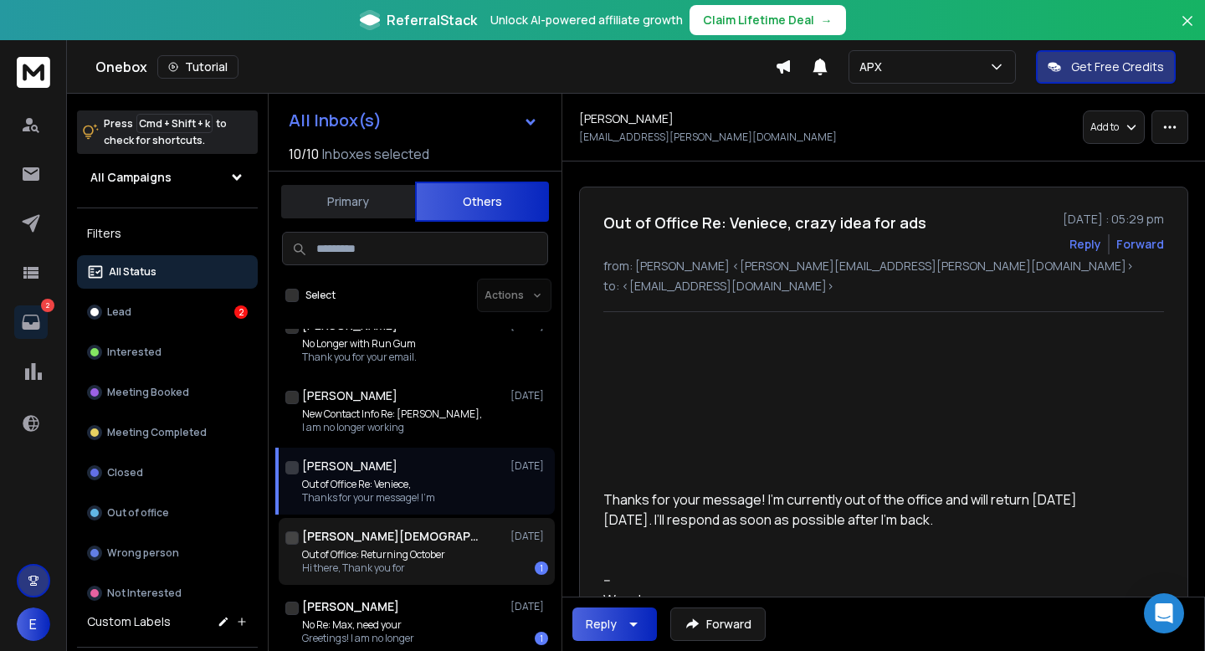
click at [433, 531] on div "[PERSON_NAME][DEMOGRAPHIC_DATA] [DATE]" at bounding box center [425, 536] width 246 height 17
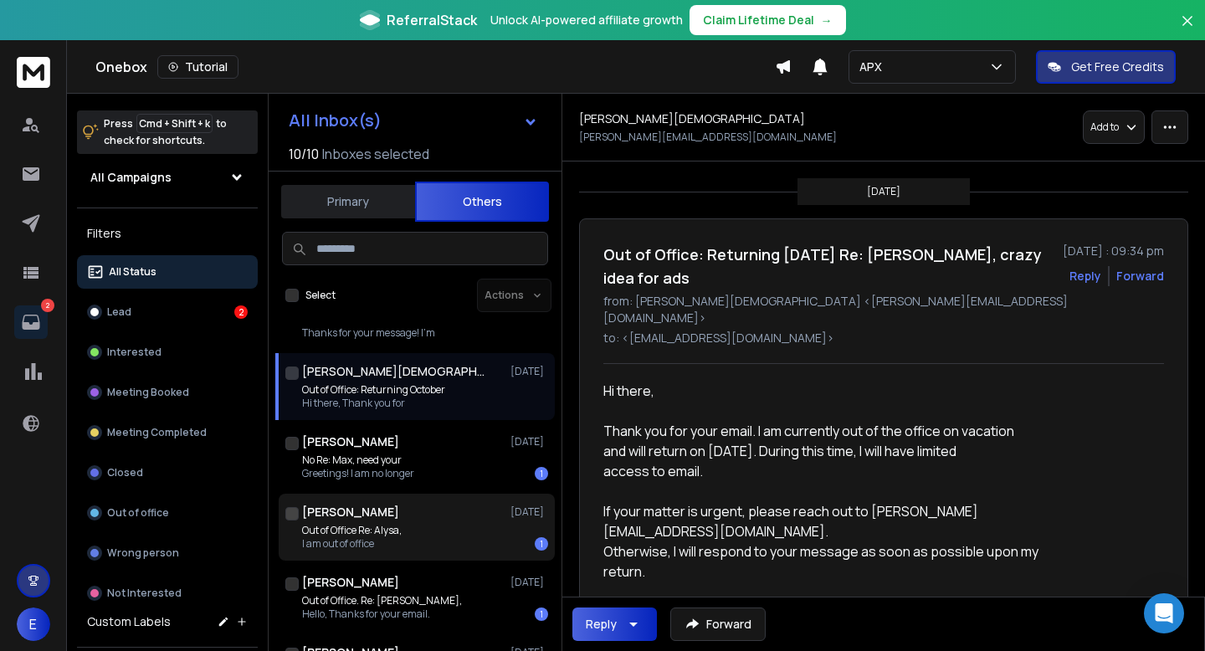
scroll to position [674, 0]
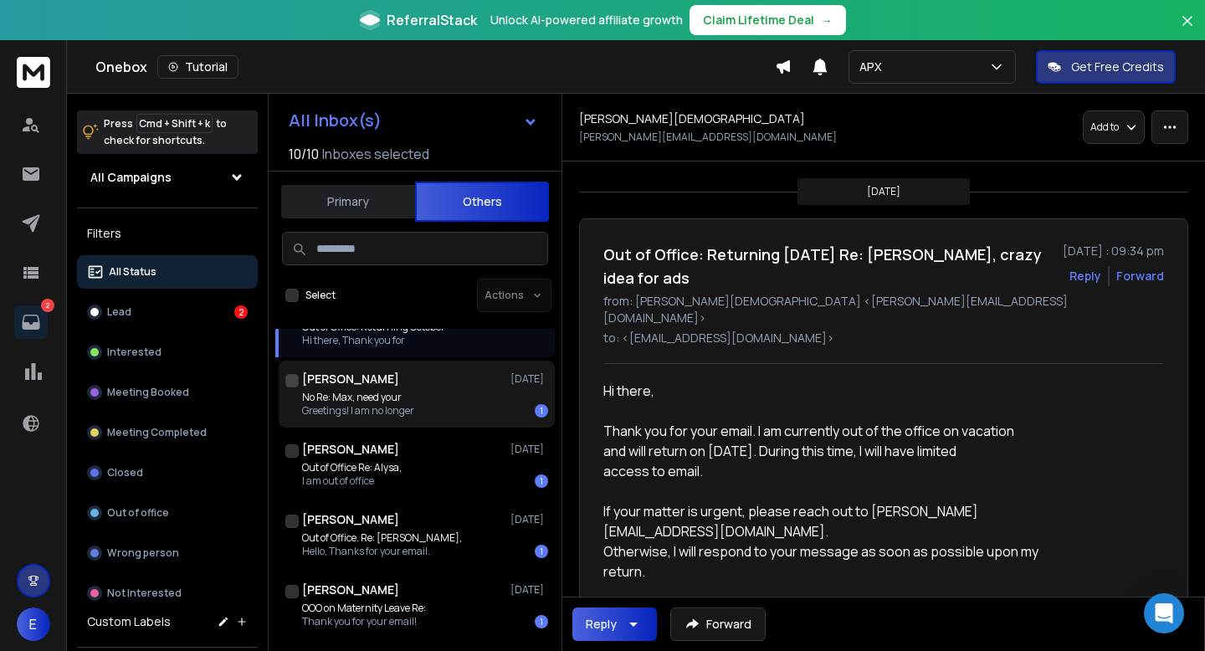
click at [458, 401] on div "No Re: Max, need your Greetings! I am no longer 1" at bounding box center [425, 404] width 246 height 27
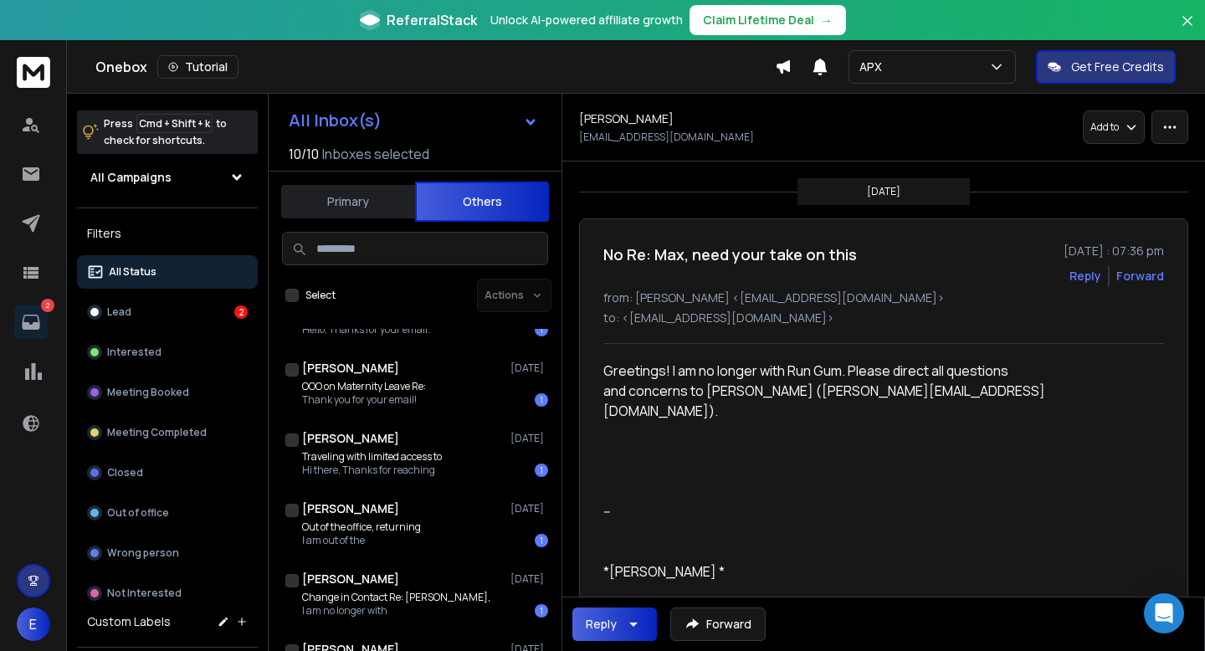
scroll to position [961, 0]
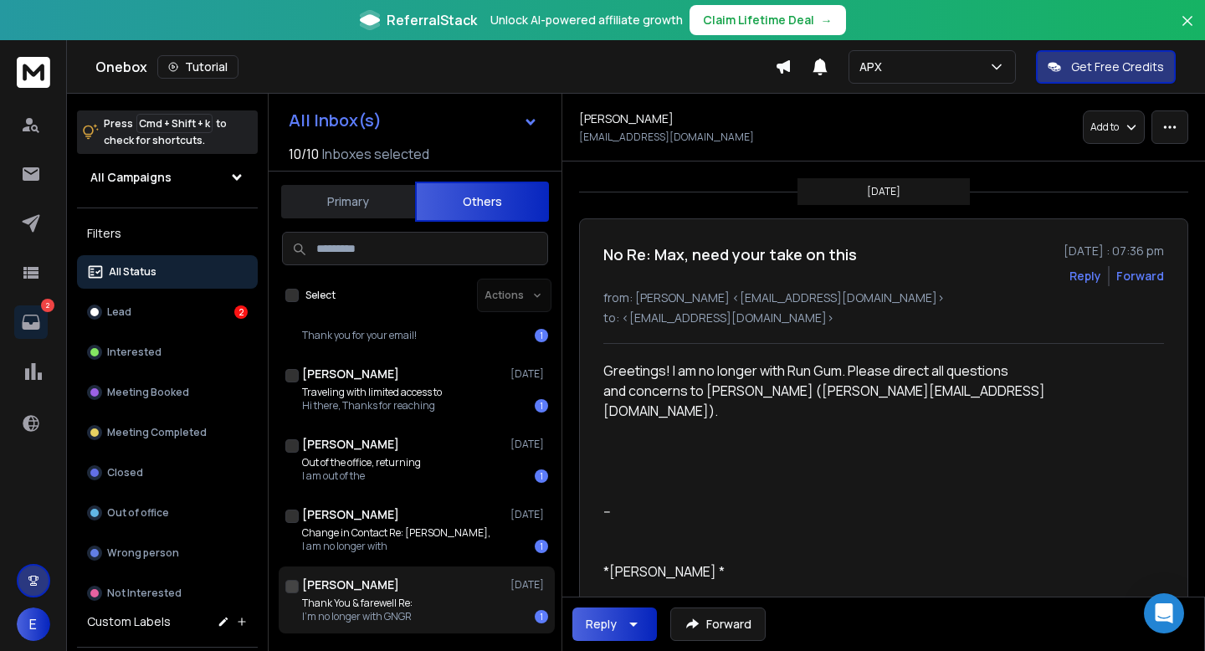
click at [500, 582] on div "[PERSON_NAME] [DATE]" at bounding box center [425, 585] width 246 height 17
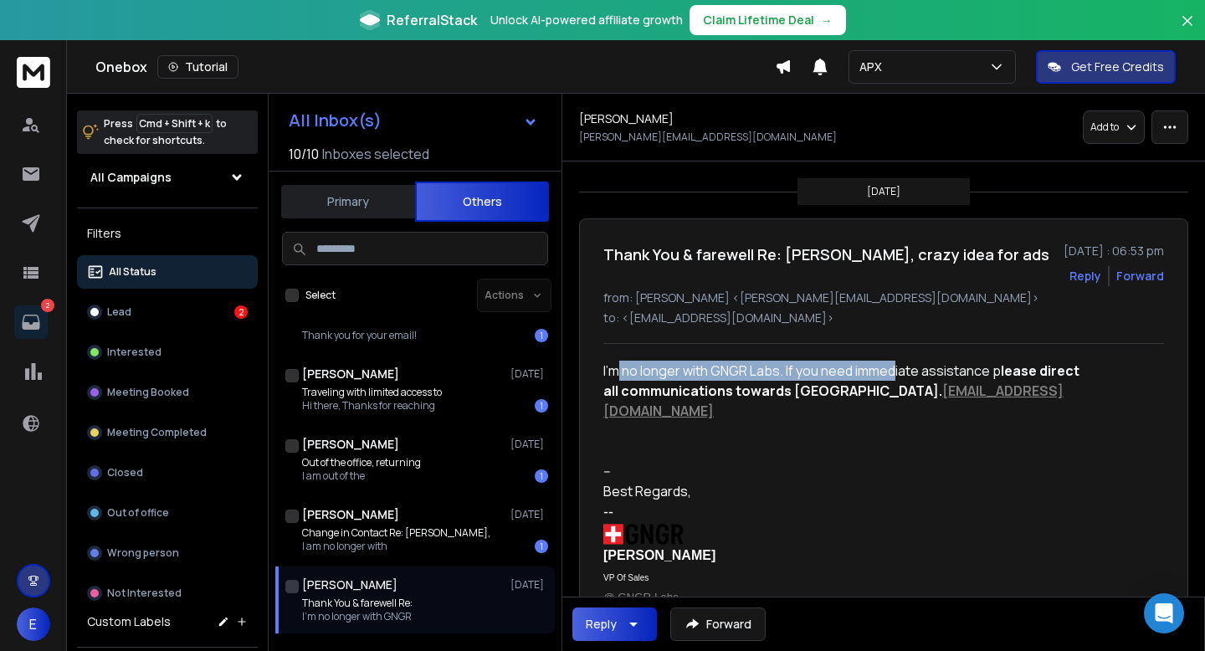
drag, startPoint x: 620, startPoint y: 366, endPoint x: 901, endPoint y: 362, distance: 281.2
click at [902, 362] on div "I'm no longer with GNGR Labs. If you need immediate assistance p lease direct a…" at bounding box center [847, 391] width 489 height 60
click at [901, 363] on div "I'm no longer with GNGR Labs. If you need immediate assistance p lease direct a…" at bounding box center [847, 391] width 489 height 60
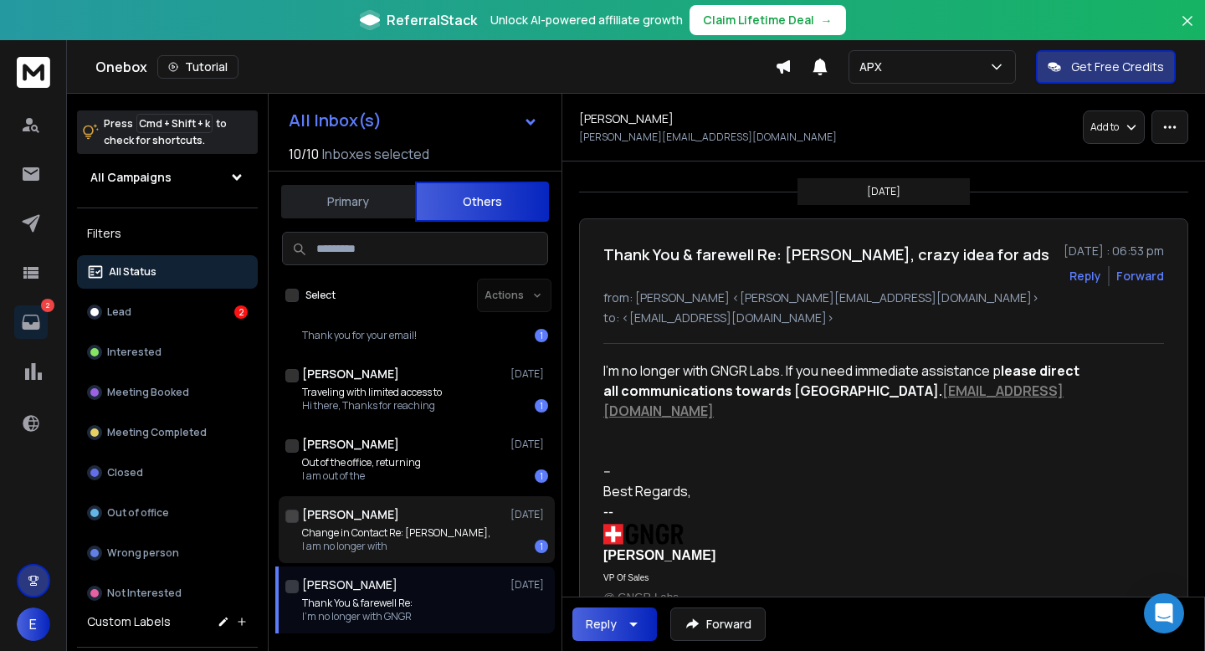
click at [394, 528] on p "Change in Contact Re: [PERSON_NAME]," at bounding box center [396, 532] width 188 height 13
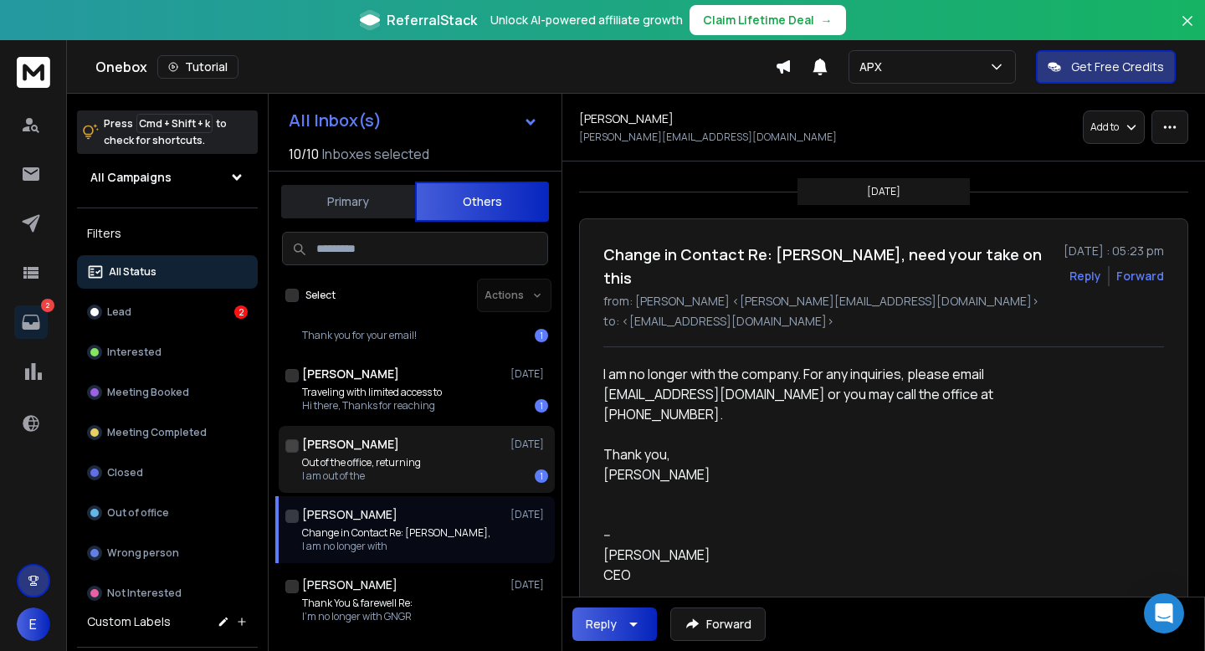
click at [396, 457] on p "Out of the office, returning" at bounding box center [361, 462] width 119 height 13
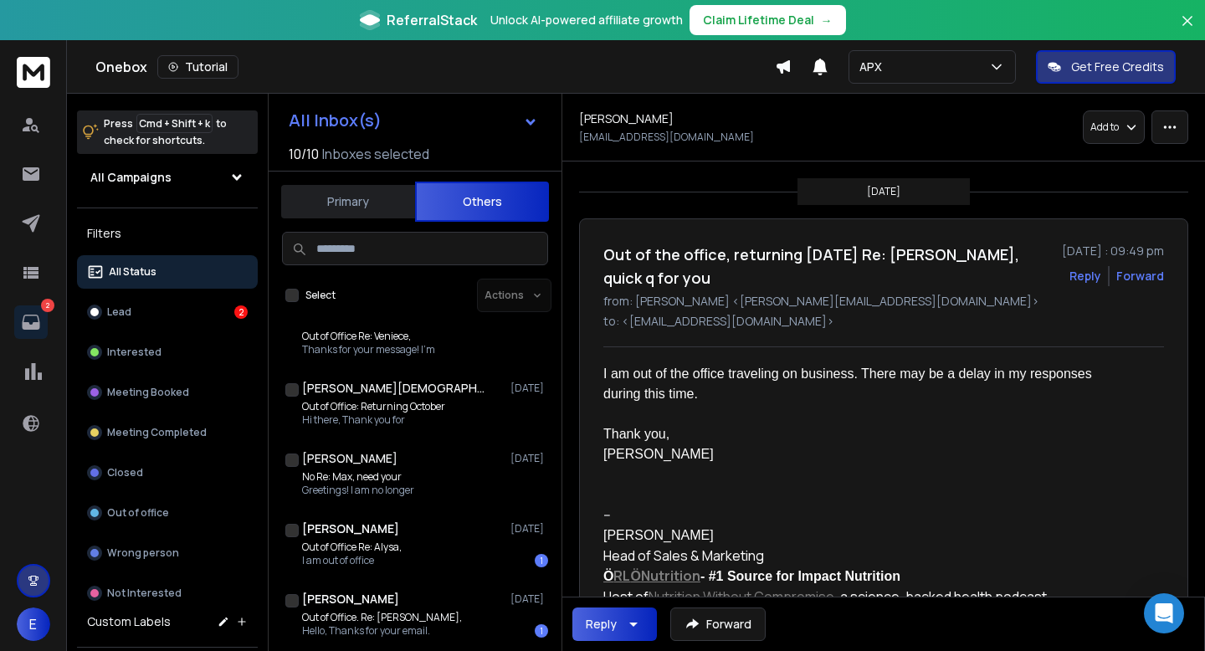
scroll to position [0, 0]
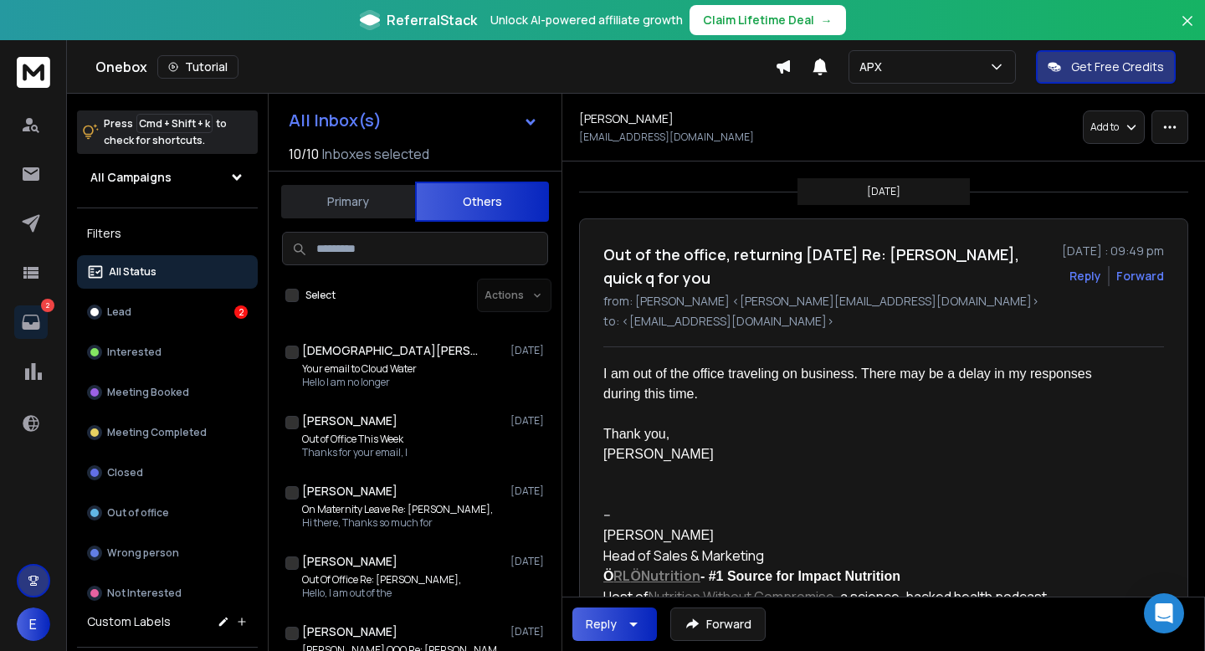
click at [333, 197] on button "Primary" at bounding box center [348, 201] width 134 height 37
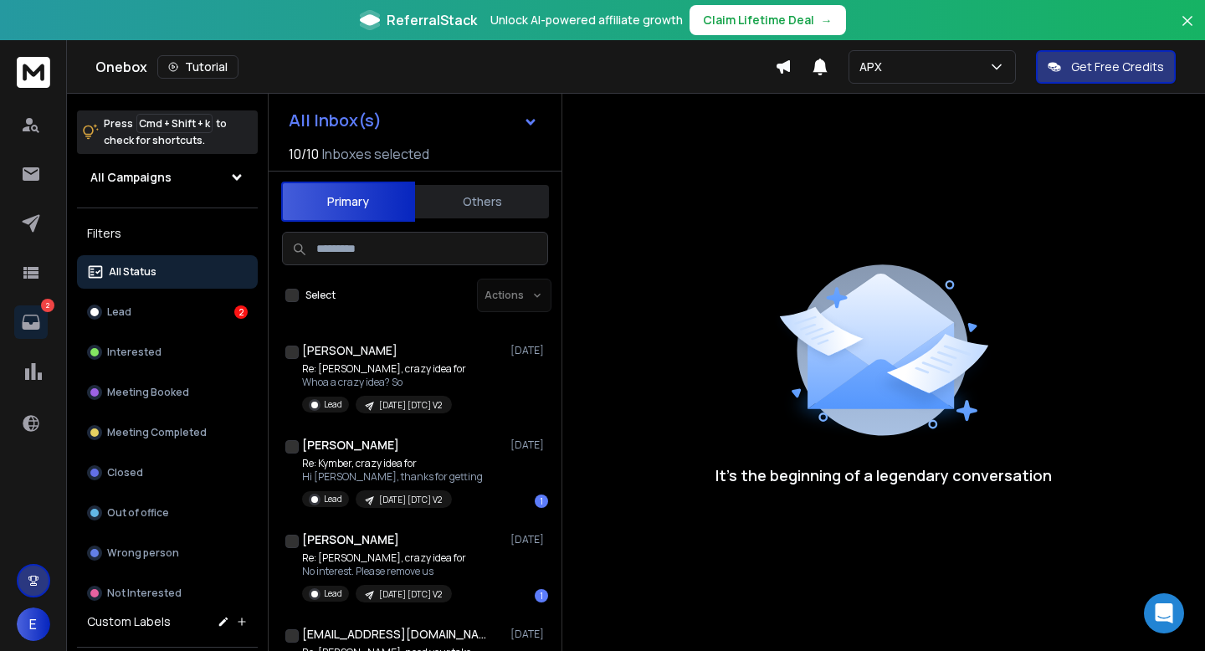
click at [446, 208] on button "Others" at bounding box center [482, 201] width 134 height 37
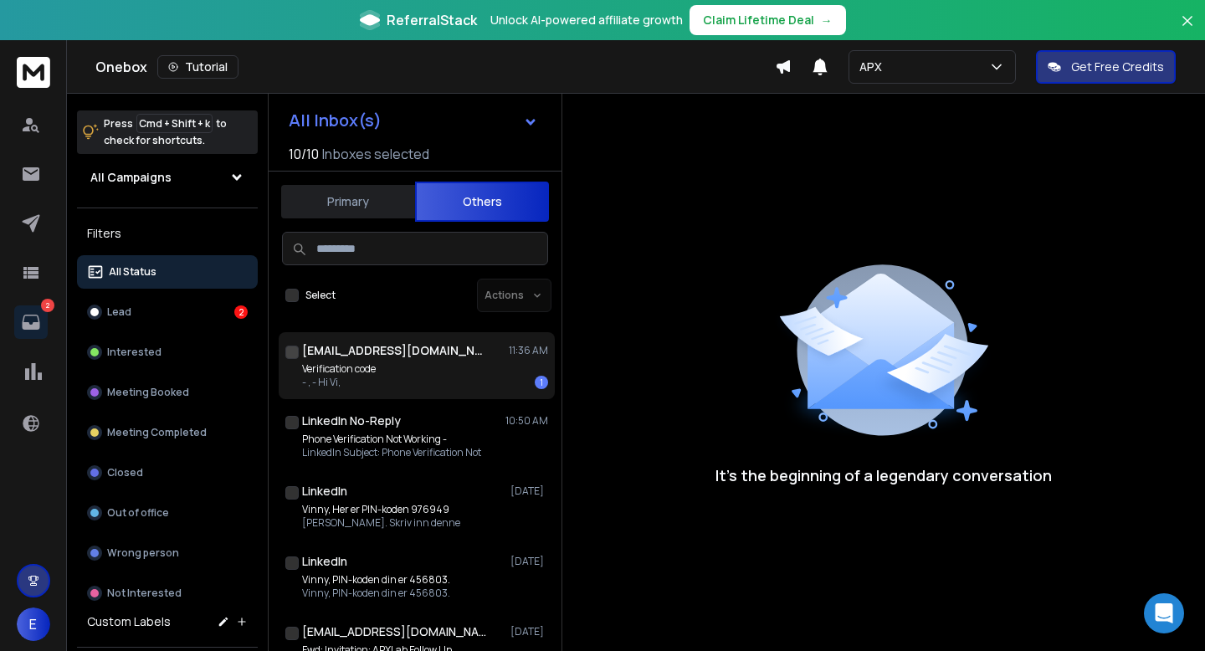
click at [467, 361] on div "[EMAIL_ADDRESS][DOMAIN_NAME] 11:36 AM Verification code - , - Hi Vi, 1" at bounding box center [425, 365] width 246 height 47
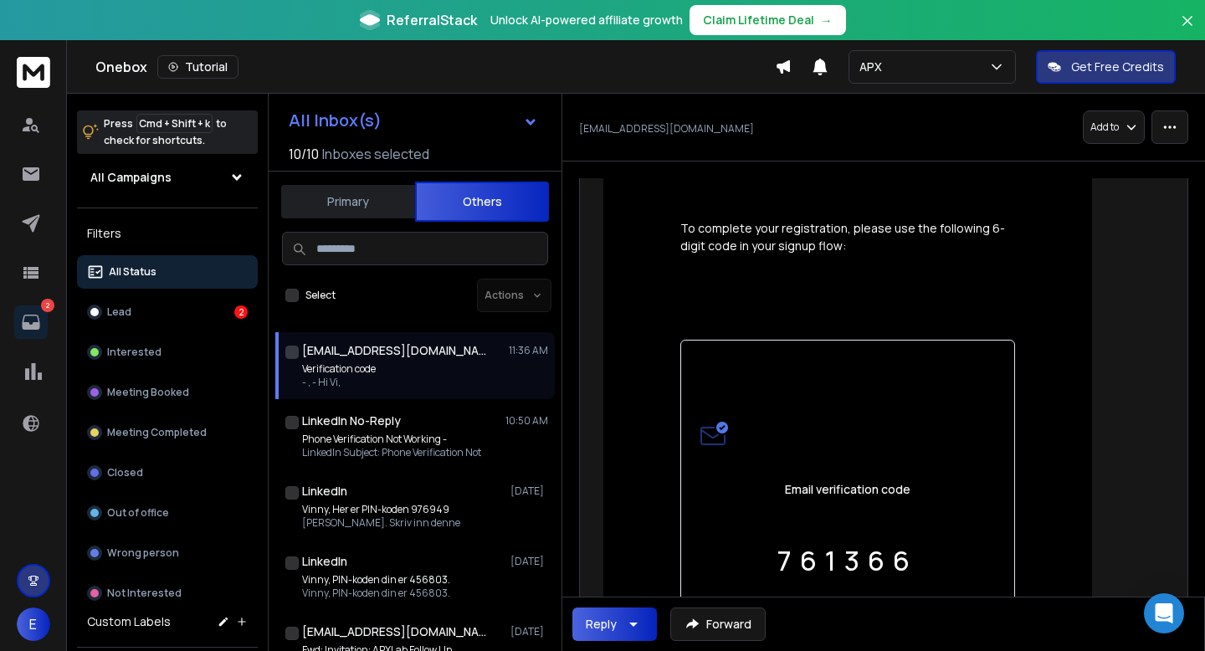
scroll to position [880, 0]
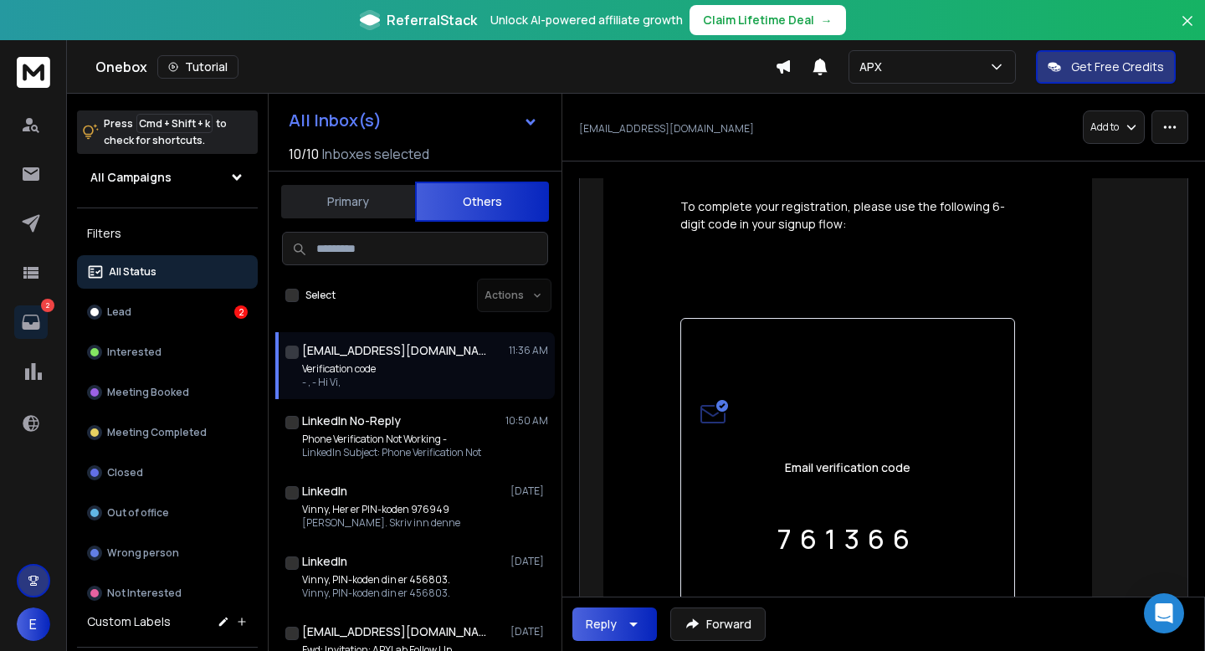
click at [878, 546] on div "761366" at bounding box center [848, 539] width 300 height 32
copy div "761366"
